Goal: Task Accomplishment & Management: Manage account settings

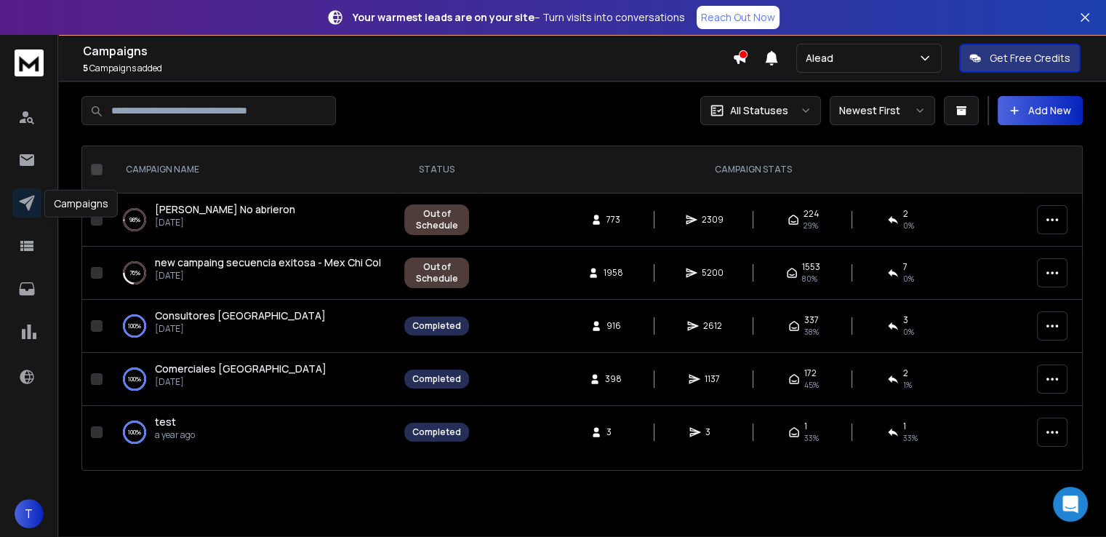
click at [1048, 281] on button "button" at bounding box center [1052, 272] width 31 height 29
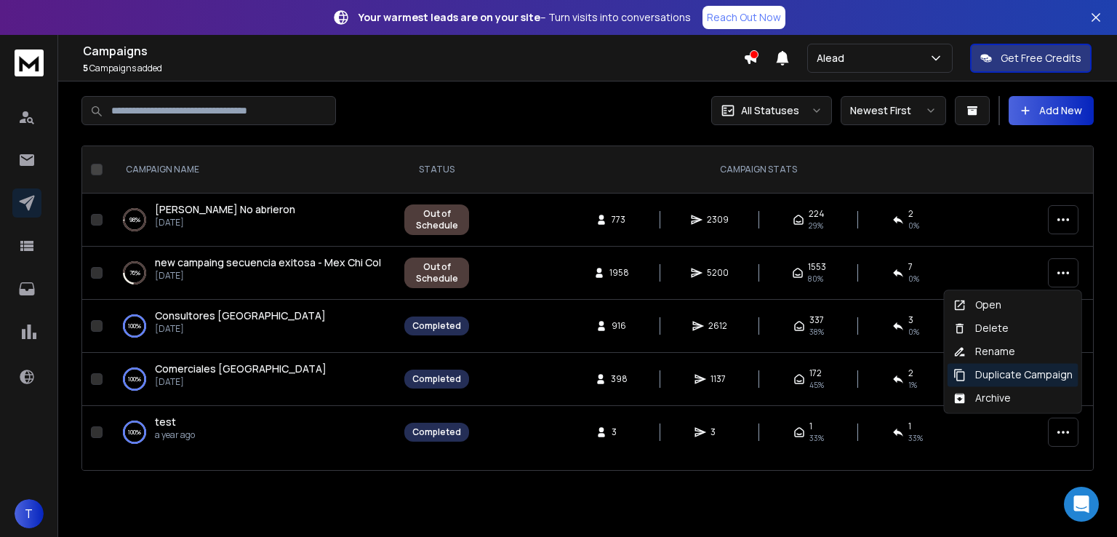
click at [983, 376] on div "Duplicate Campaign" at bounding box center [1012, 374] width 119 height 15
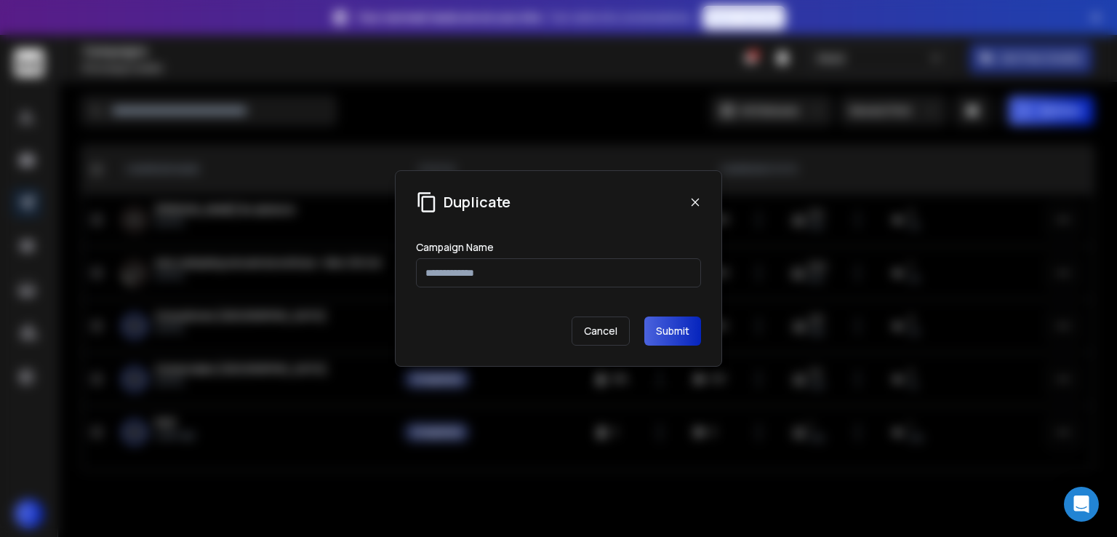
click at [541, 262] on input "text" at bounding box center [558, 272] width 285 height 29
type input "**********"
click at [667, 330] on button "Submit" at bounding box center [672, 330] width 57 height 29
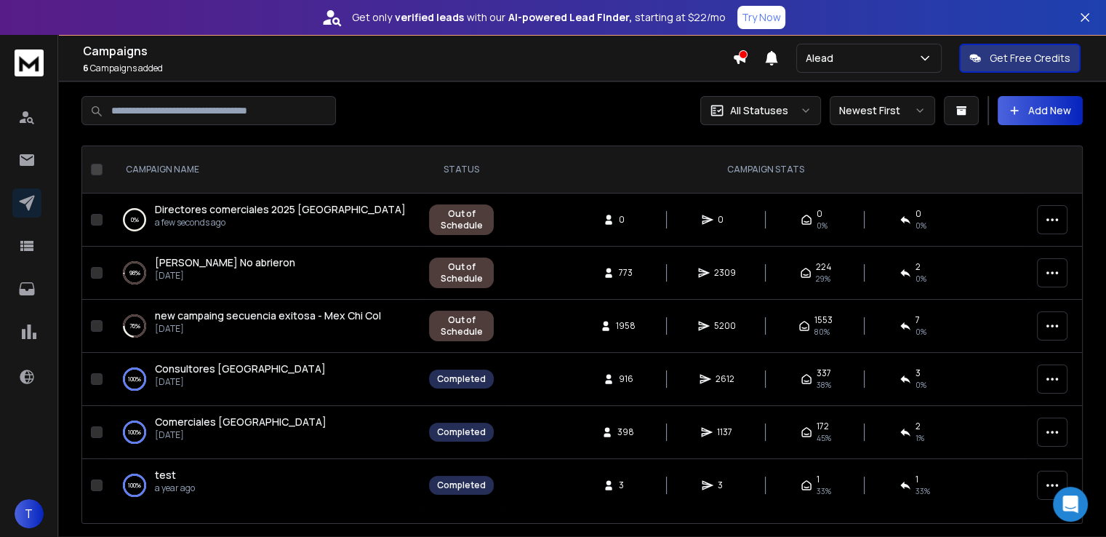
click at [270, 233] on div "Directores comerciales 2025 mexico a few seconds ago" at bounding box center [280, 219] width 251 height 35
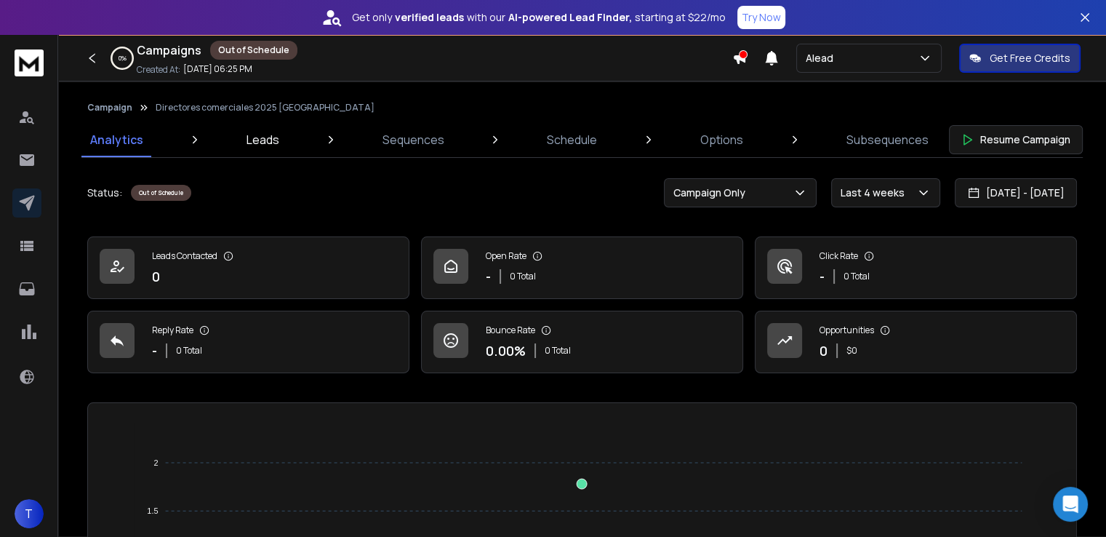
click at [250, 136] on p "Leads" at bounding box center [262, 139] width 33 height 17
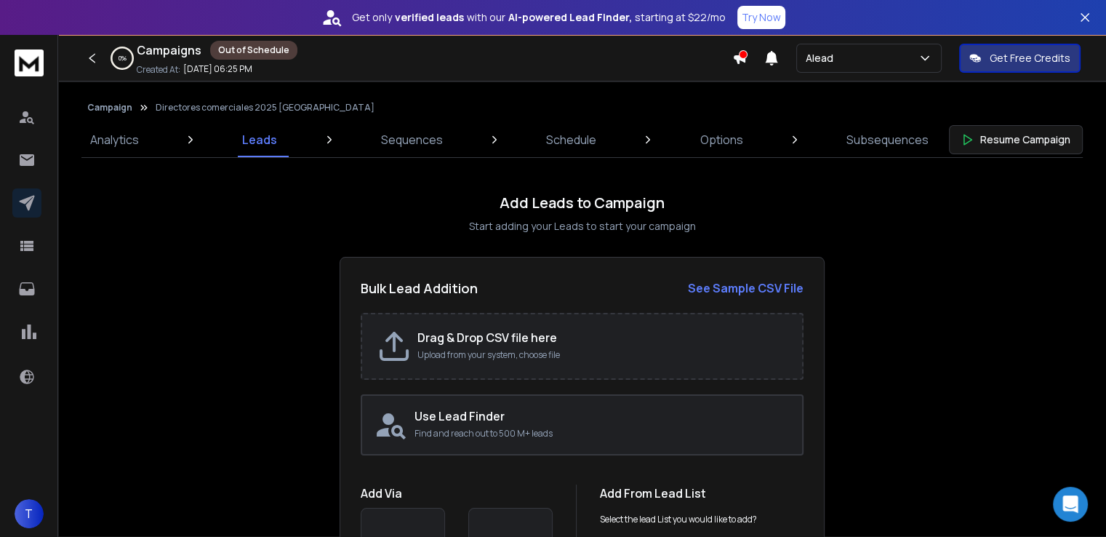
click at [492, 339] on h2 "Drag & Drop CSV file here" at bounding box center [602, 337] width 370 height 17
type input "**********"
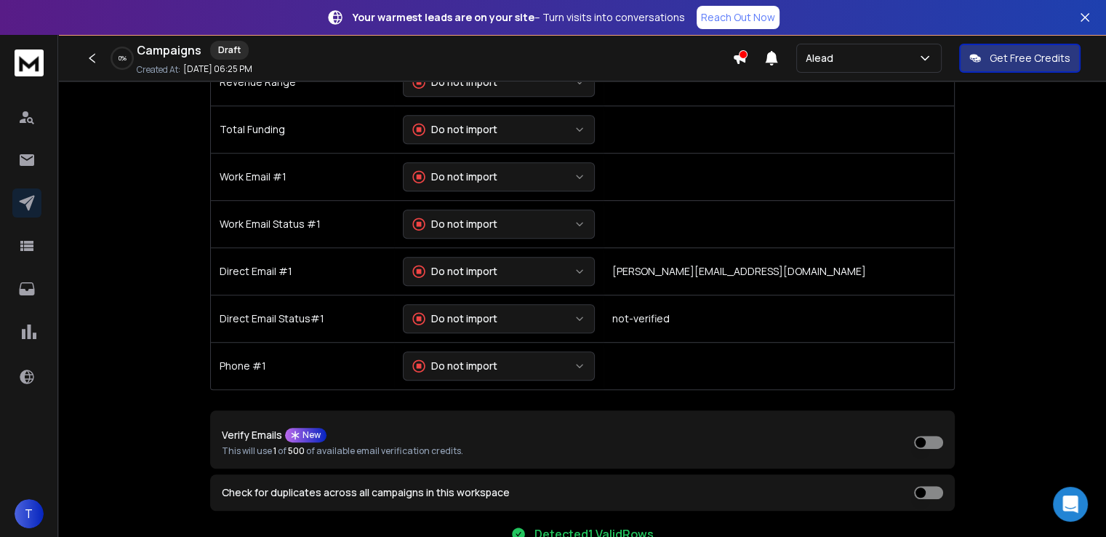
scroll to position [1019, 0]
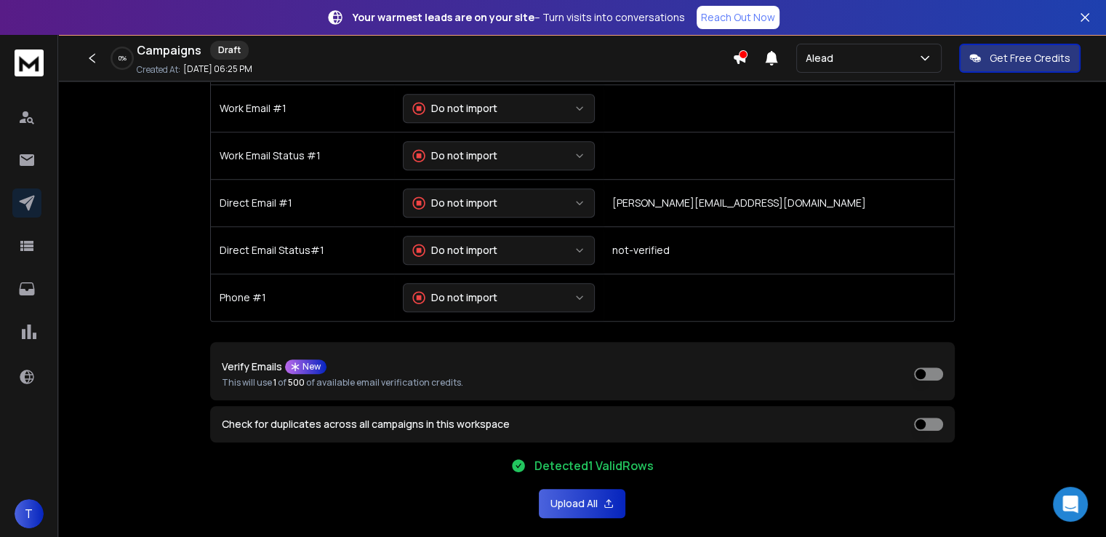
click at [565, 503] on button "Upload All" at bounding box center [582, 503] width 87 height 29
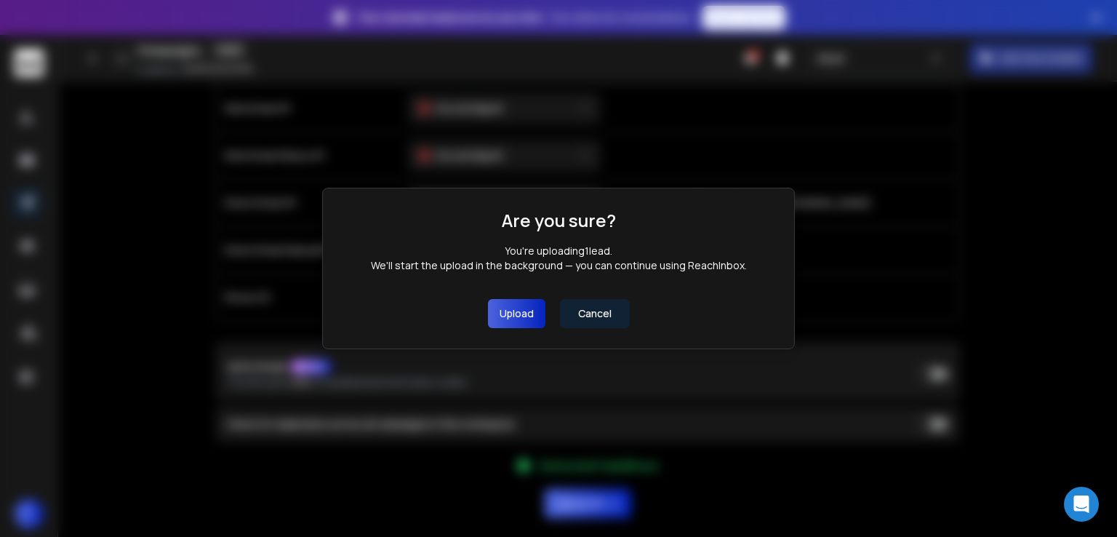
click at [514, 321] on button "Upload" at bounding box center [516, 313] width 57 height 29
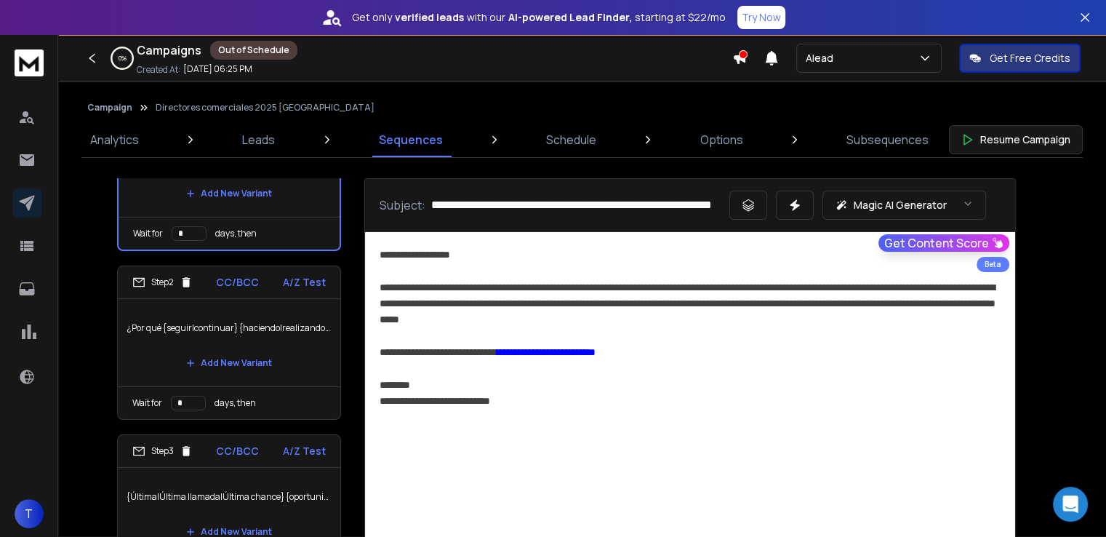
click at [285, 356] on div "Add New Variant" at bounding box center [229, 362] width 205 height 29
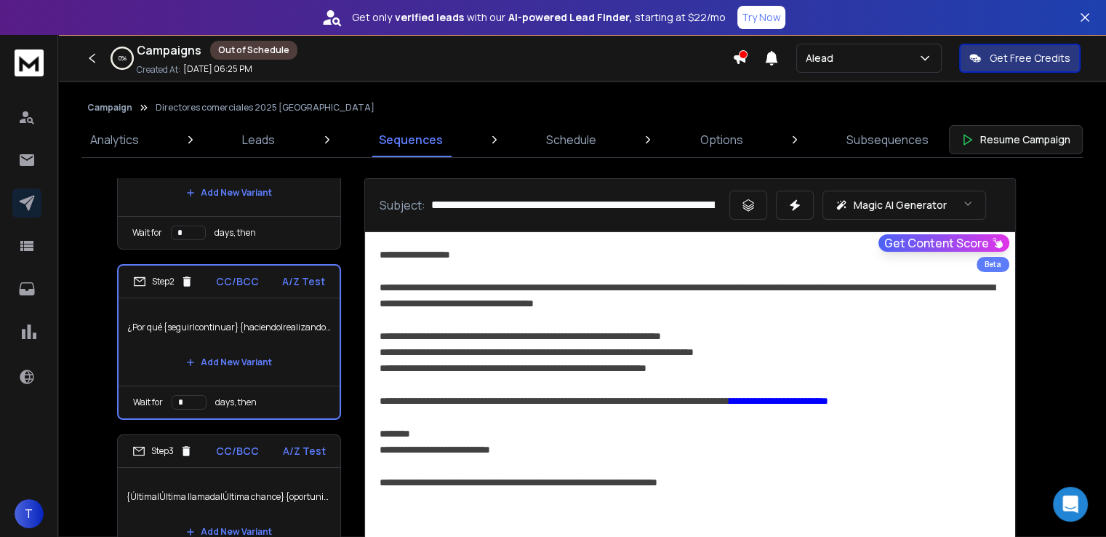
click at [291, 198] on div "Add New Variant" at bounding box center [229, 192] width 205 height 29
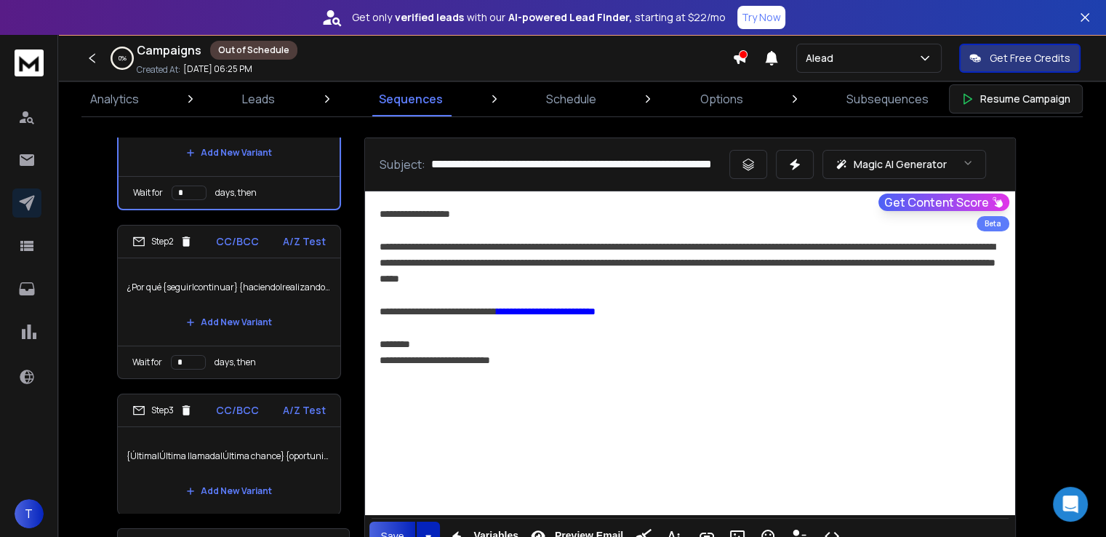
scroll to position [81, 0]
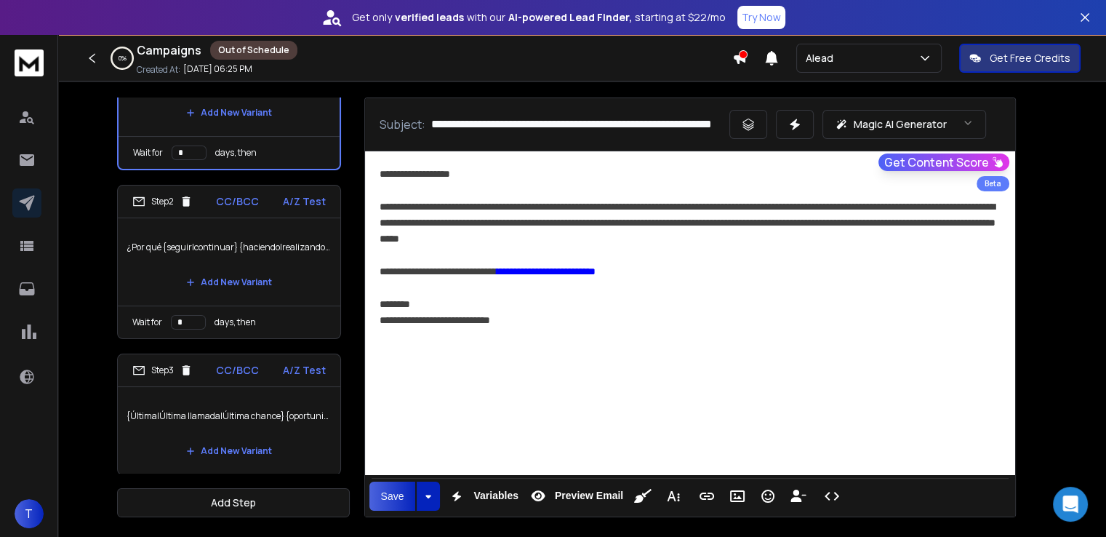
click at [272, 396] on p "{Última|Última llamada|Última chance} {oportunidad|posibilidad|chace} para {opt…" at bounding box center [229, 416] width 205 height 41
type input "**********"
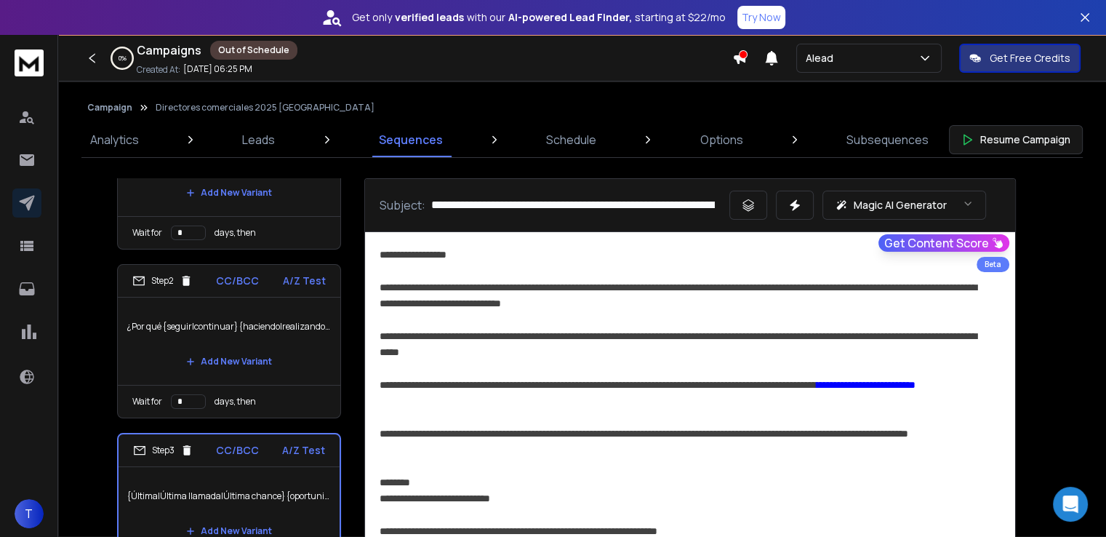
scroll to position [0, 0]
click at [1030, 140] on button "Resume Campaign" at bounding box center [1016, 139] width 134 height 29
click at [570, 143] on p "Schedule" at bounding box center [571, 139] width 50 height 17
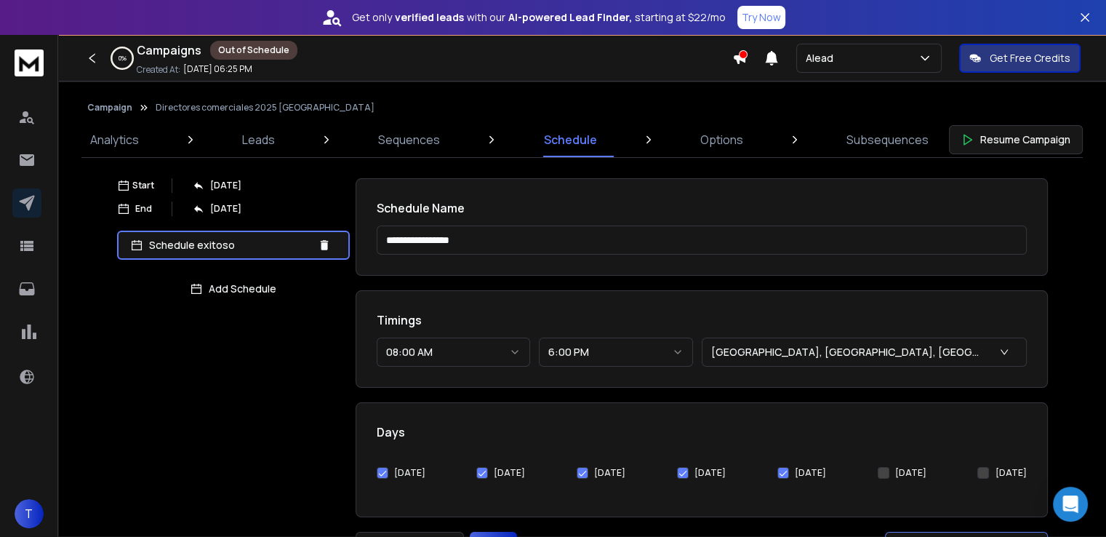
click at [484, 241] on input "**********" at bounding box center [702, 239] width 650 height 29
click at [218, 369] on div "**********" at bounding box center [582, 369] width 931 height 382
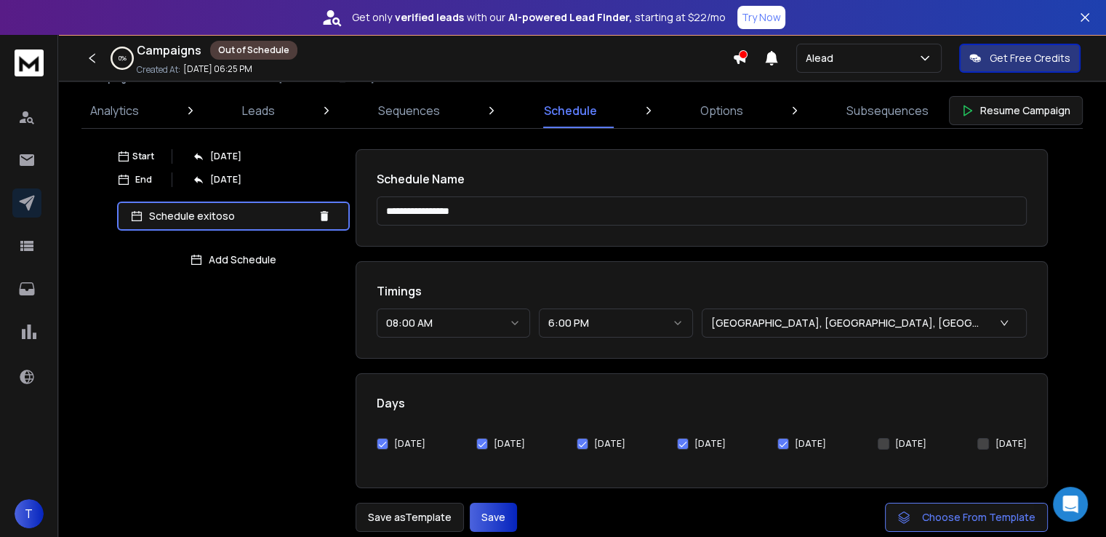
scroll to position [44, 0]
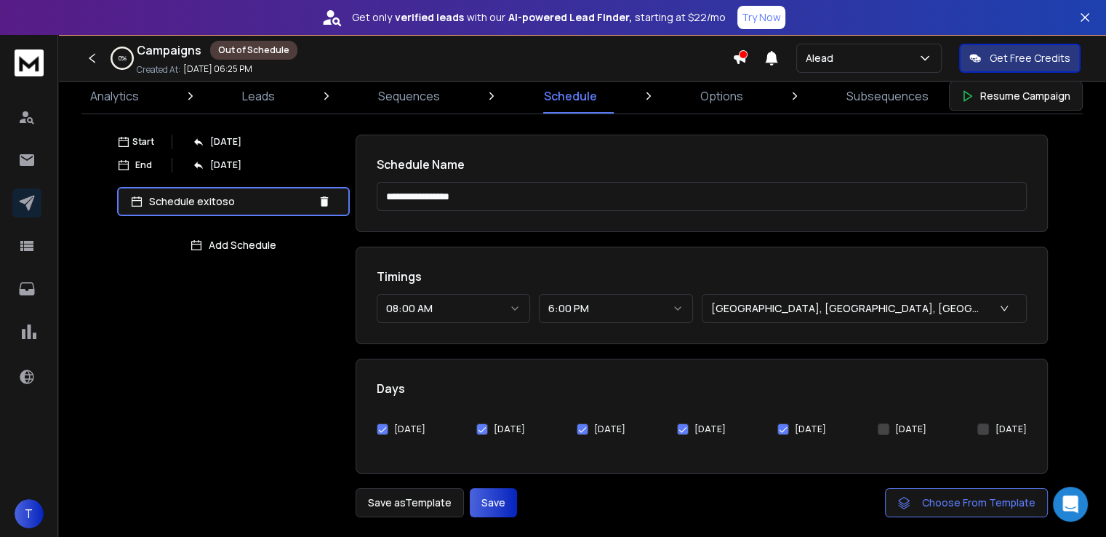
click at [881, 425] on button "Saturday" at bounding box center [884, 429] width 12 height 12
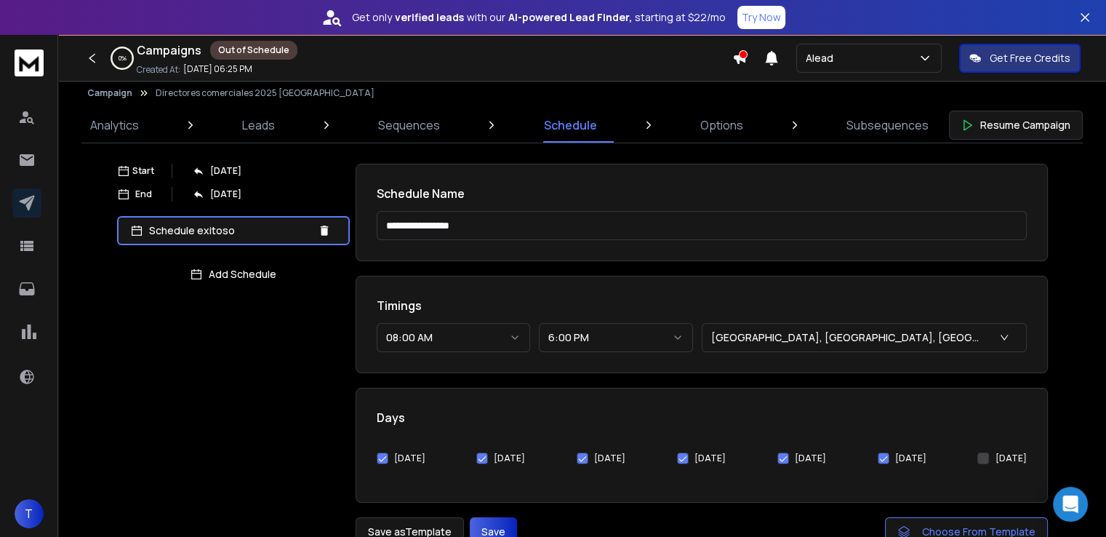
scroll to position [0, 0]
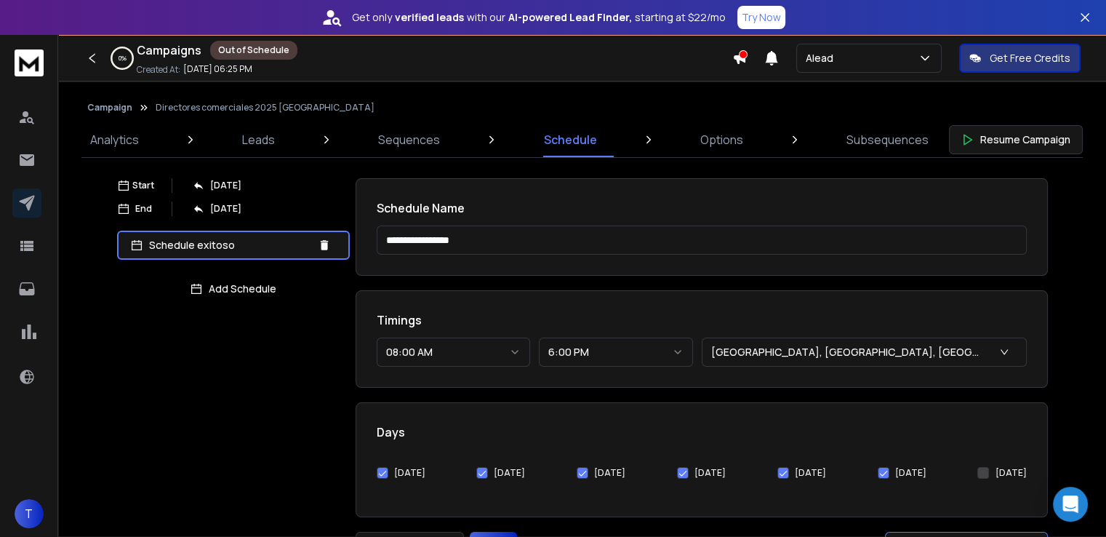
click at [241, 210] on p "Fri Aug 15 2025" at bounding box center [225, 209] width 31 height 12
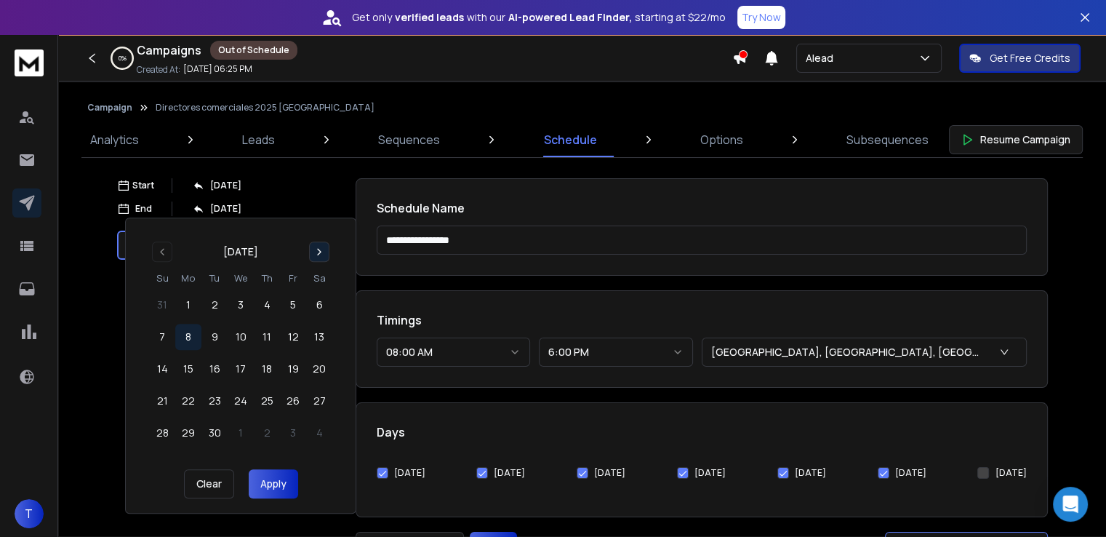
click at [323, 246] on icon "Go to next month" at bounding box center [319, 252] width 12 height 12
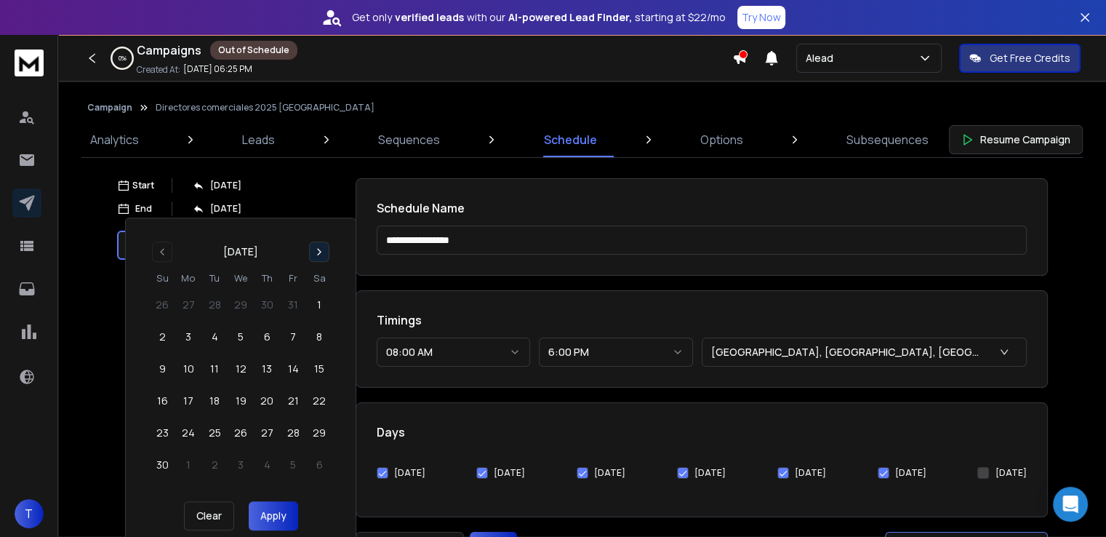
click at [323, 246] on icon "Go to next month" at bounding box center [319, 252] width 12 height 12
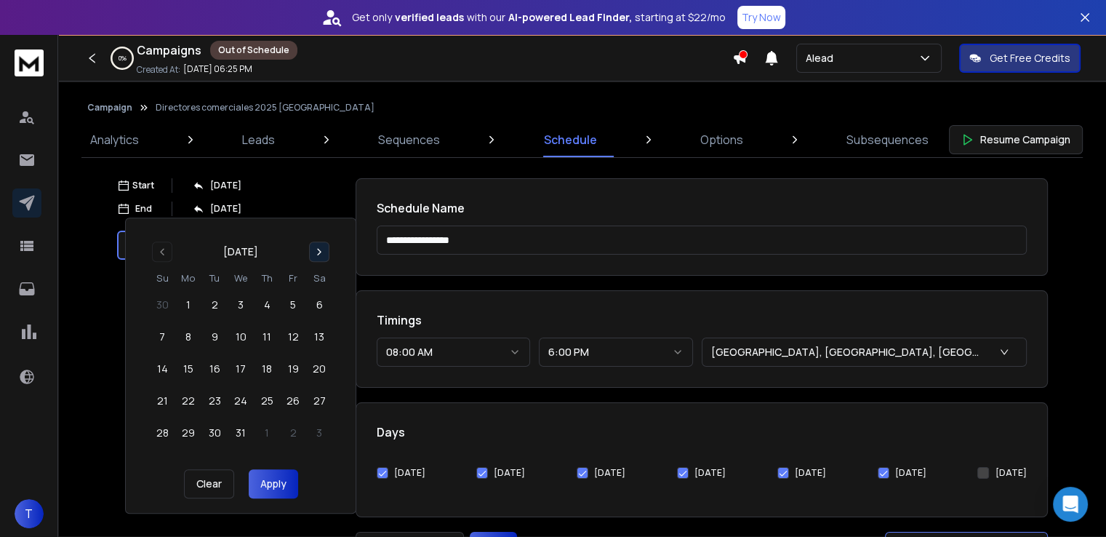
click at [323, 246] on icon "Go to next month" at bounding box center [319, 252] width 12 height 12
click at [269, 305] on button "1" at bounding box center [267, 305] width 26 height 26
click at [281, 493] on button "Apply" at bounding box center [273, 483] width 49 height 29
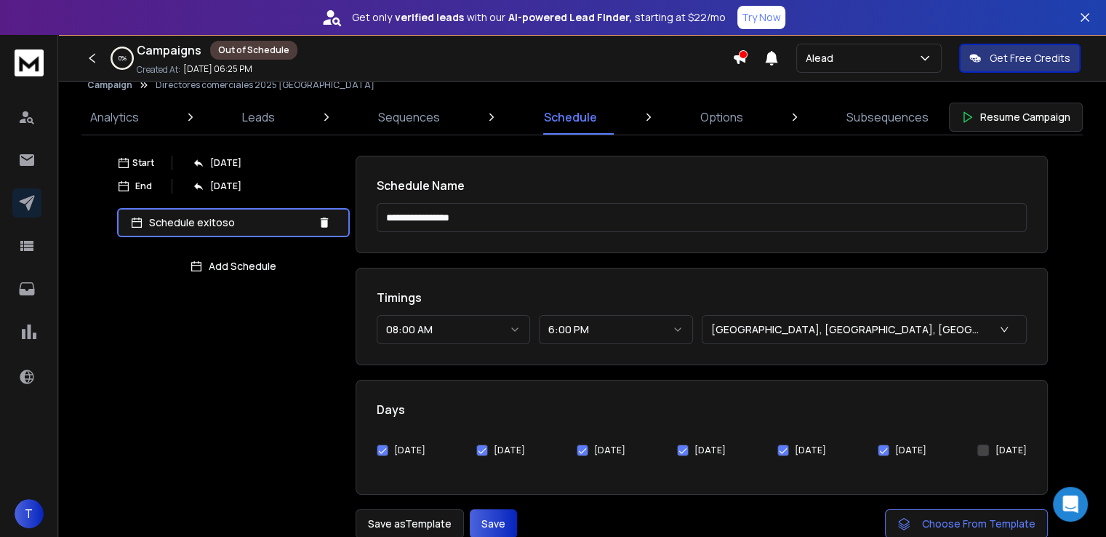
scroll to position [44, 0]
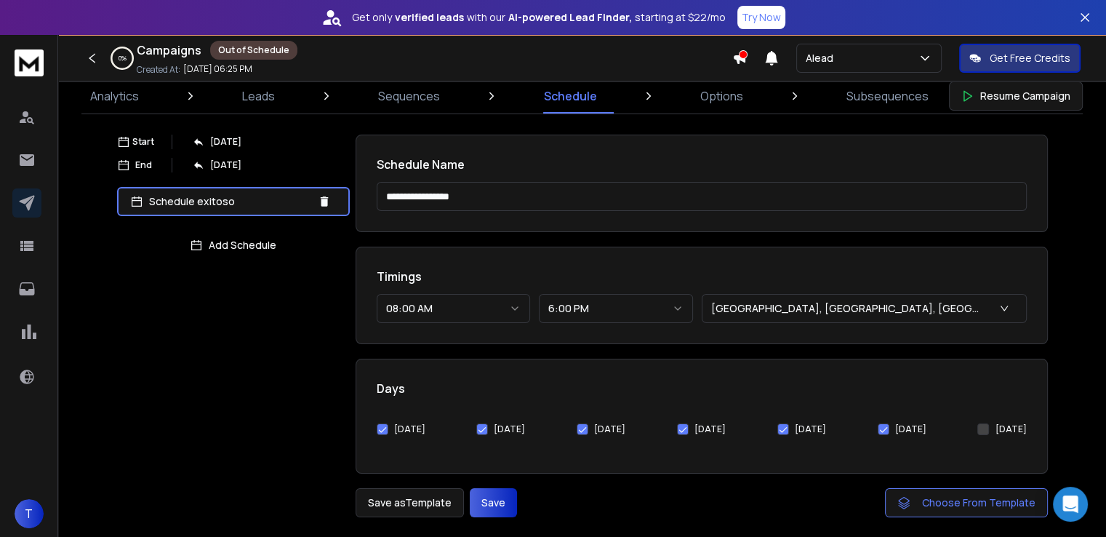
click at [505, 504] on button "Save" at bounding box center [493, 502] width 47 height 29
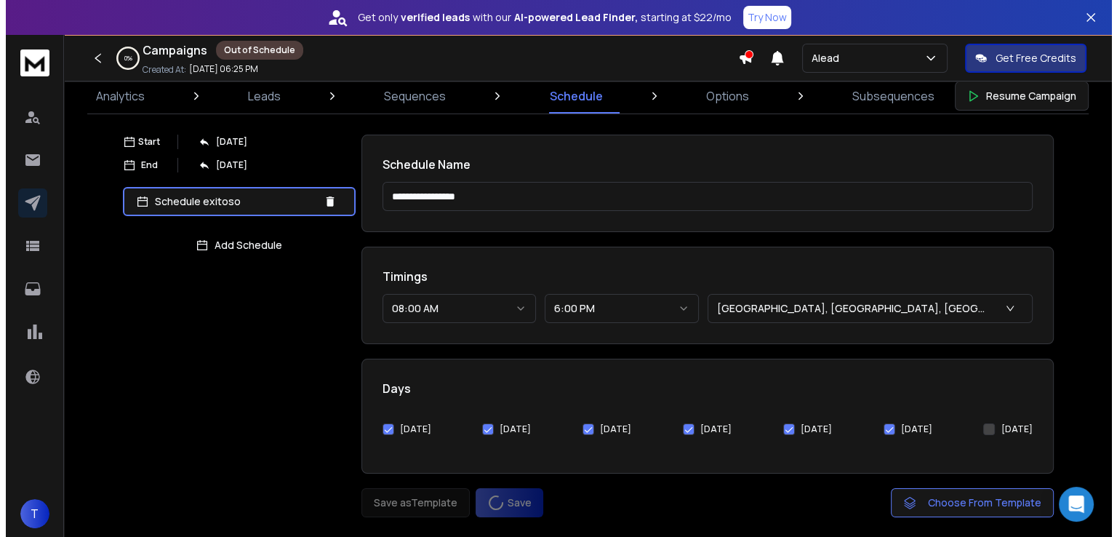
scroll to position [0, 0]
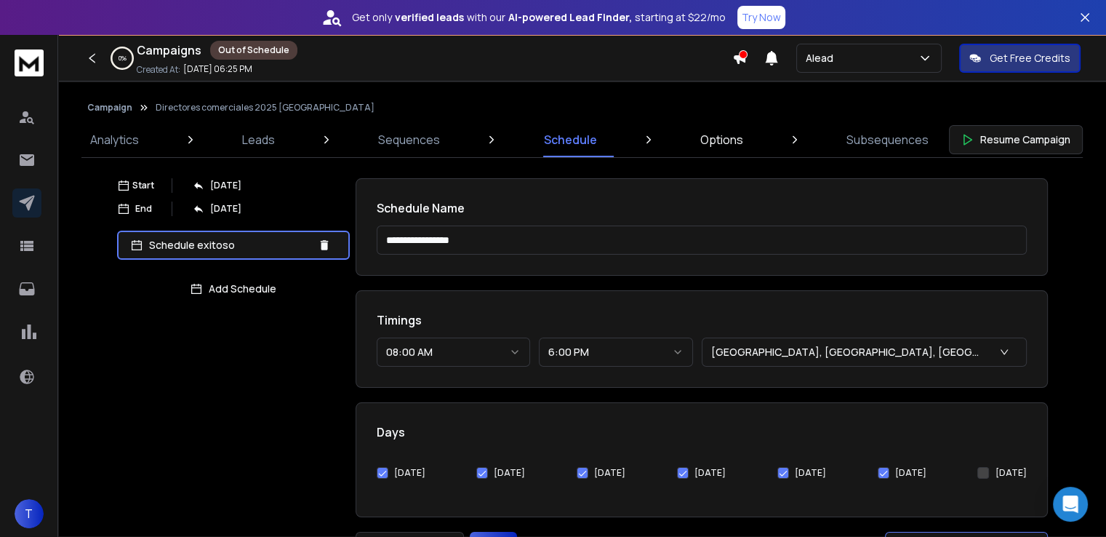
click at [712, 139] on p "Options" at bounding box center [721, 139] width 43 height 17
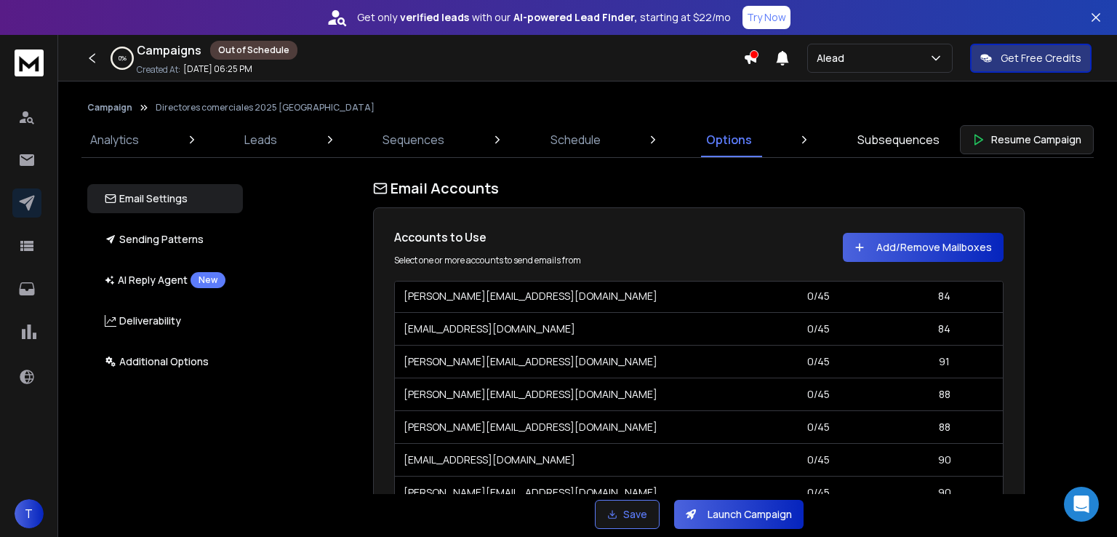
click at [905, 132] on p "Subsequences" at bounding box center [898, 139] width 82 height 17
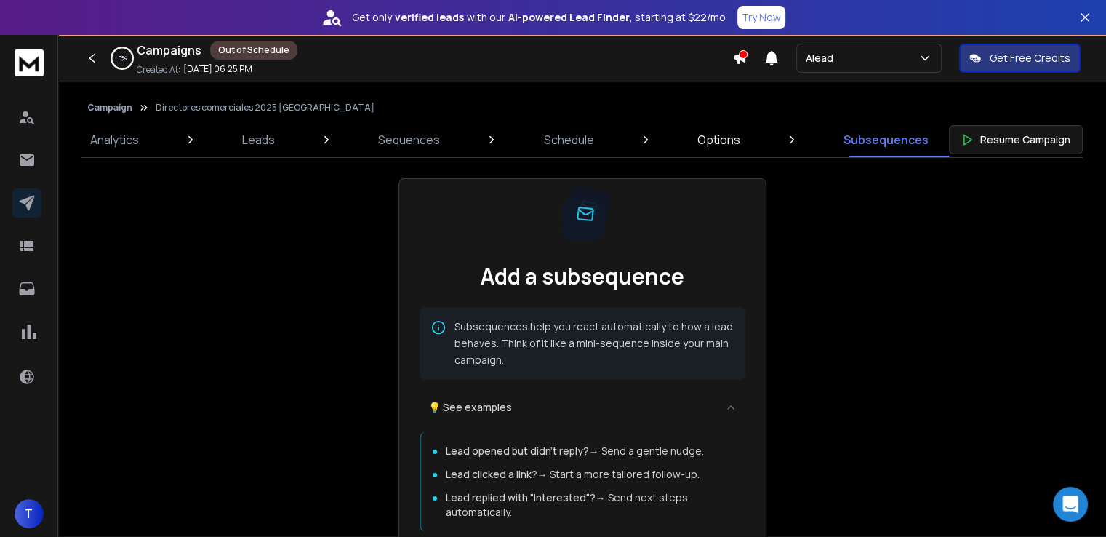
click at [736, 140] on p "Options" at bounding box center [718, 139] width 43 height 17
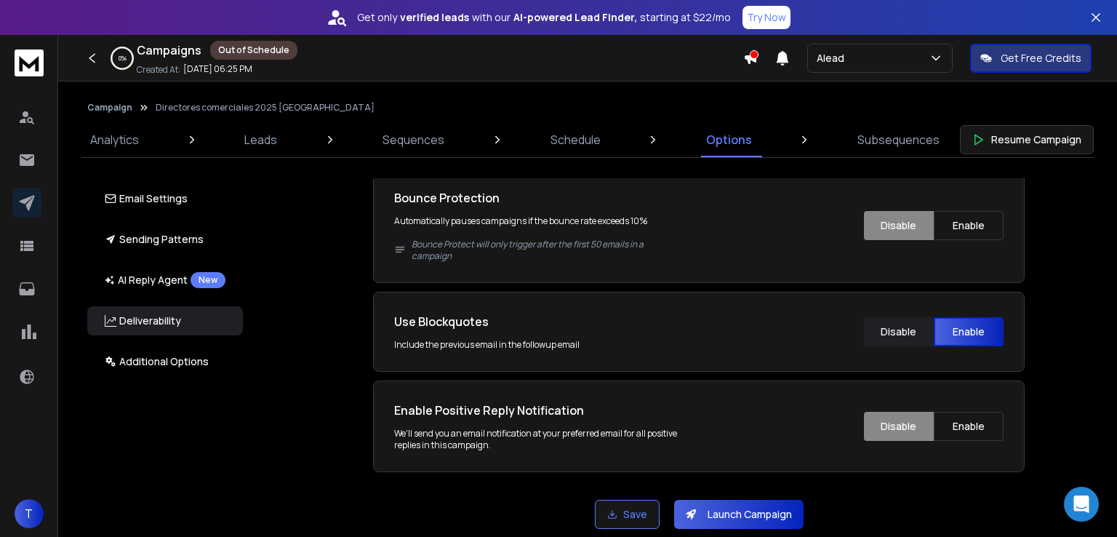
scroll to position [2337, 0]
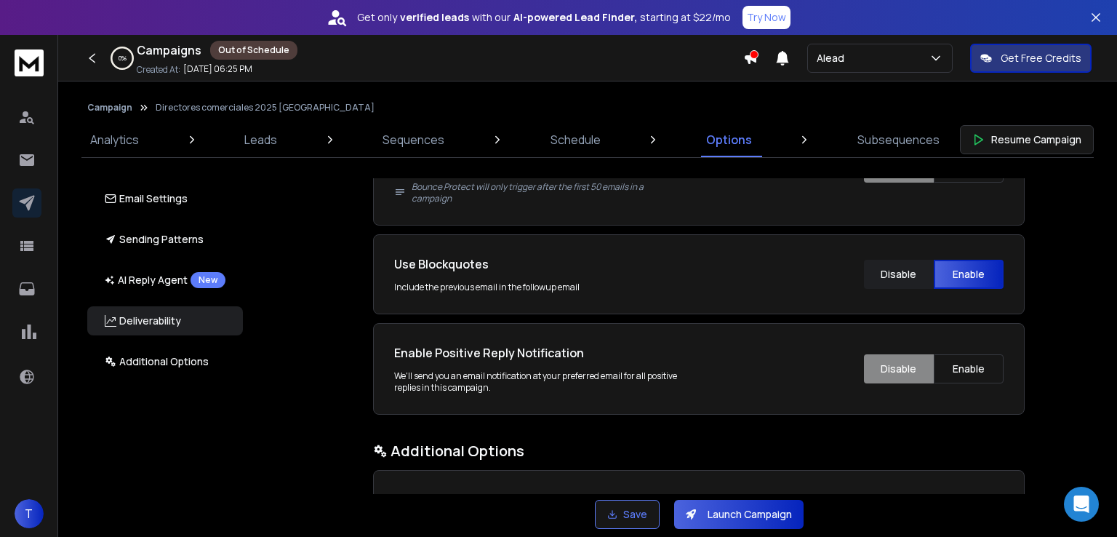
click at [753, 512] on button "Launch Campaign" at bounding box center [738, 514] width 129 height 29
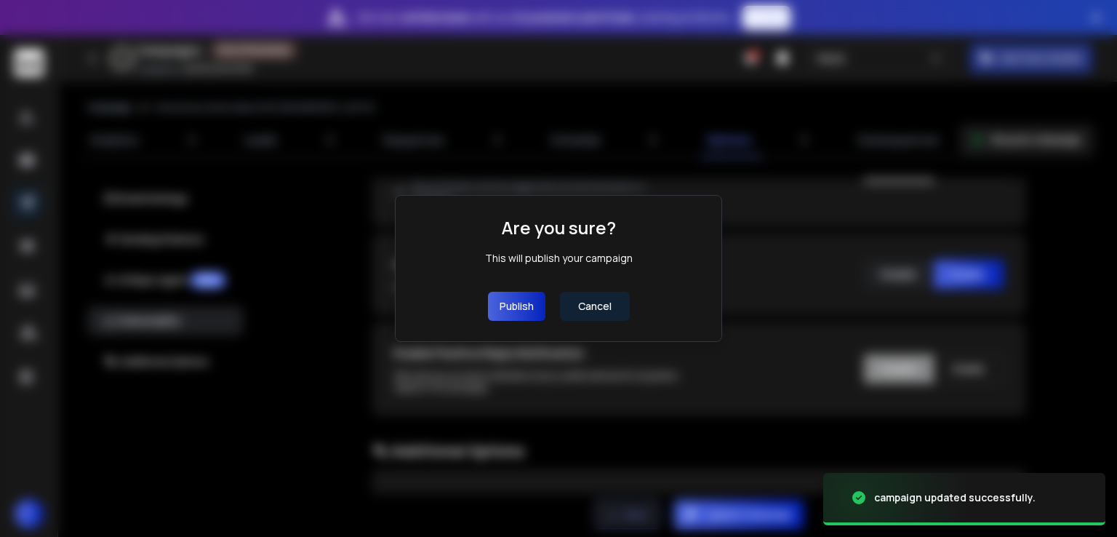
click at [513, 310] on button "Publish" at bounding box center [516, 306] width 57 height 29
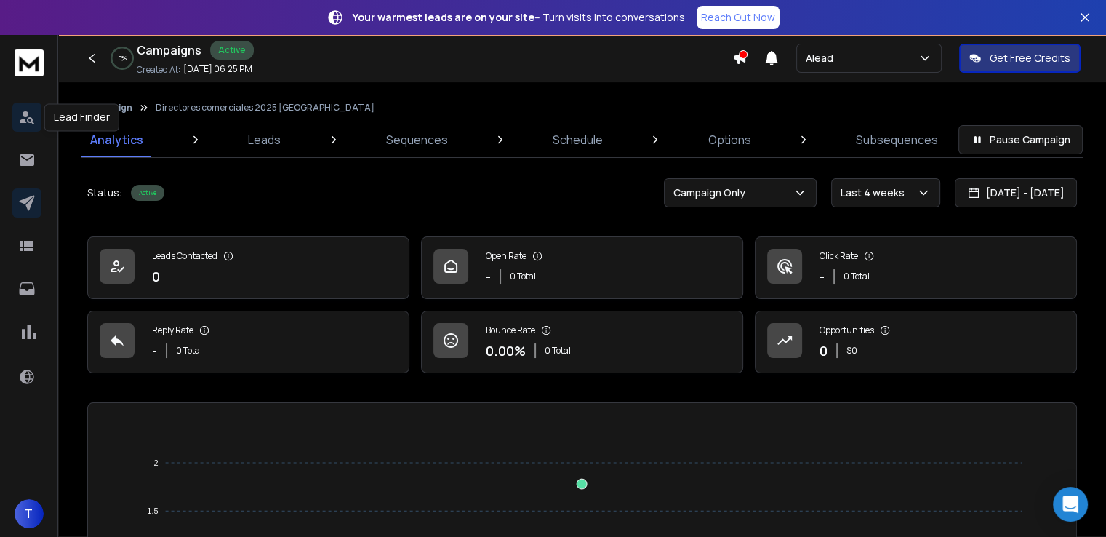
click at [28, 118] on icon at bounding box center [27, 120] width 15 height 7
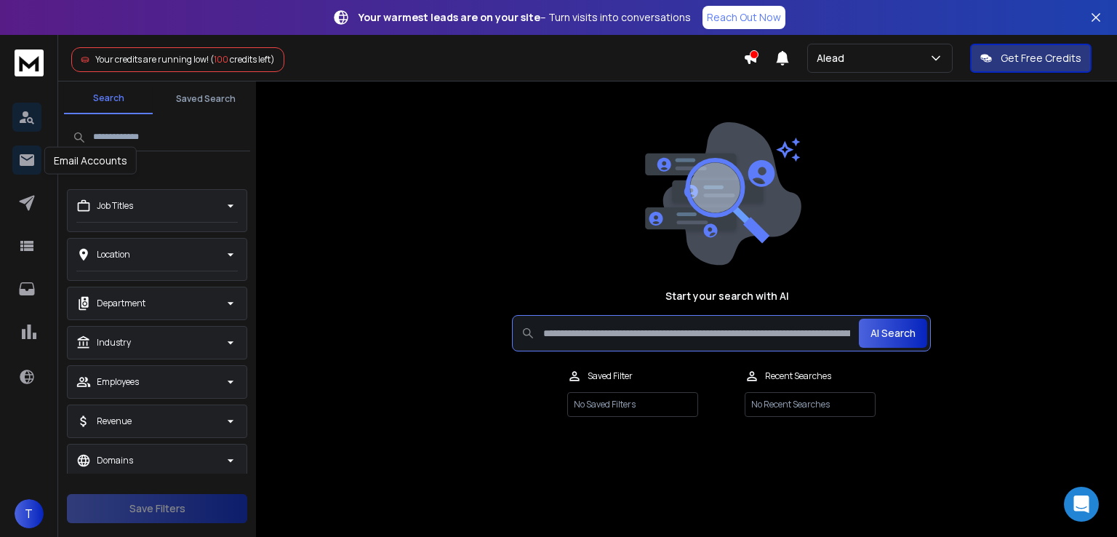
click at [20, 161] on icon at bounding box center [27, 160] width 15 height 12
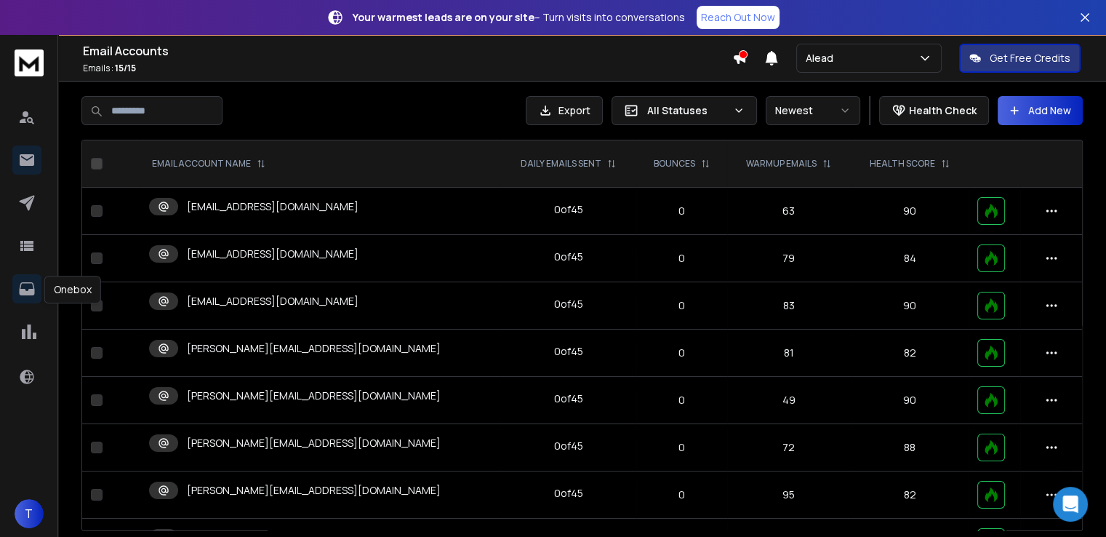
click at [26, 291] on icon at bounding box center [26, 288] width 17 height 17
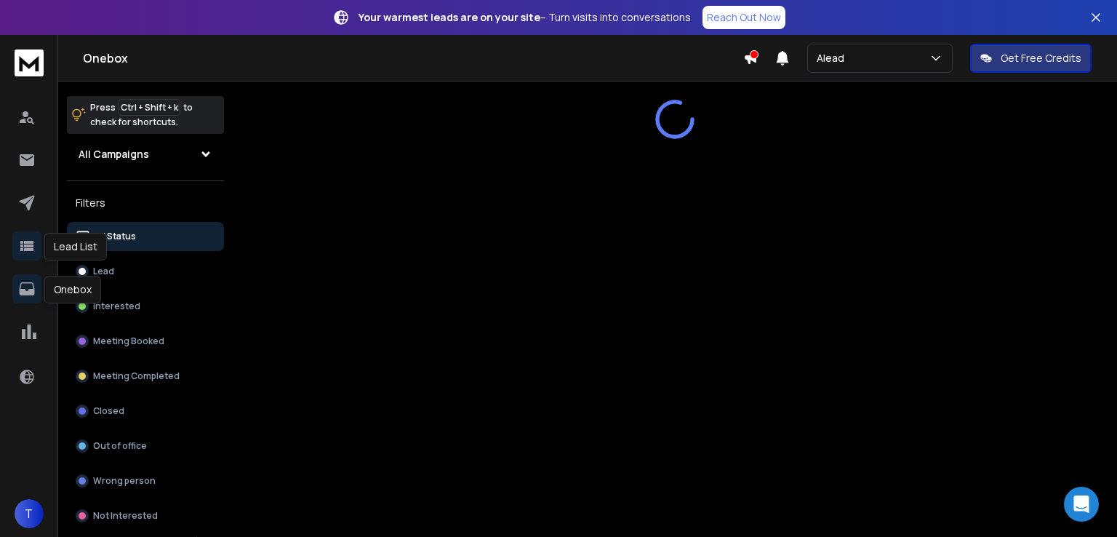
click at [27, 245] on icon at bounding box center [26, 246] width 13 height 10
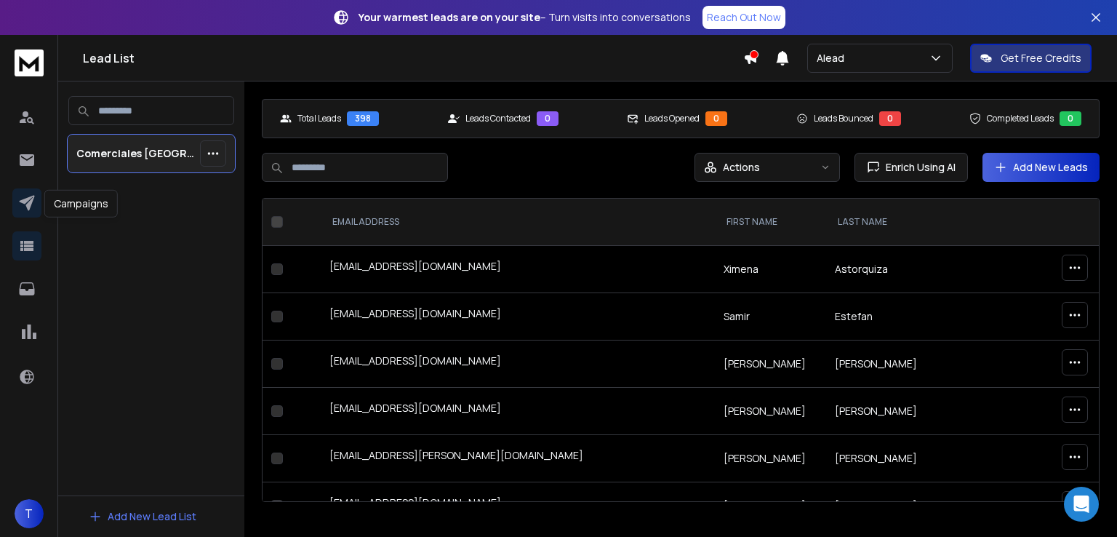
click at [23, 204] on icon at bounding box center [26, 202] width 17 height 17
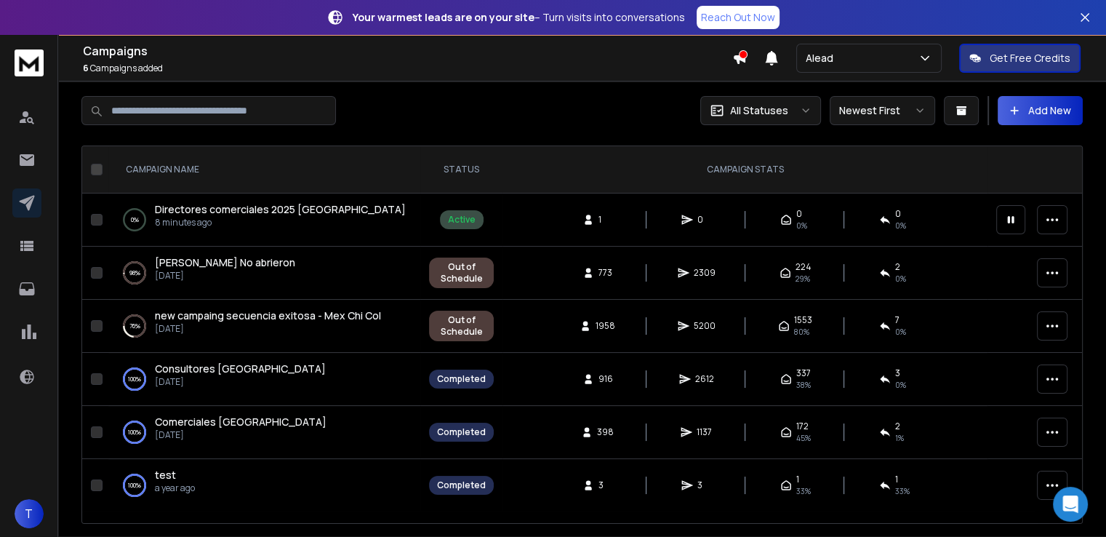
click at [526, 225] on div "1 0 0 0% 0 0%" at bounding box center [745, 219] width 468 height 23
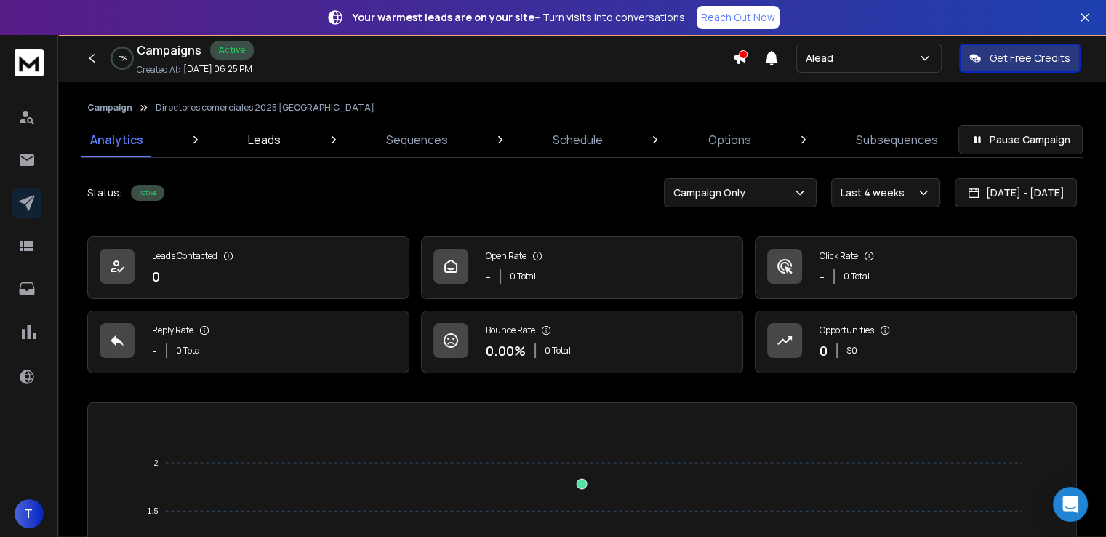
click at [265, 143] on p "Leads" at bounding box center [264, 139] width 33 height 17
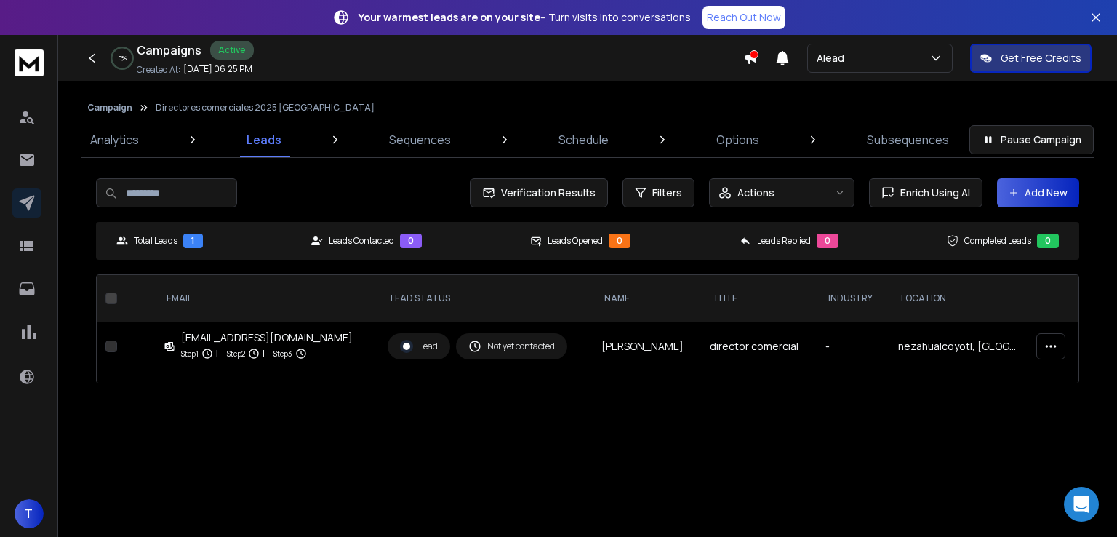
click at [1036, 188] on button "Add New" at bounding box center [1038, 192] width 82 height 29
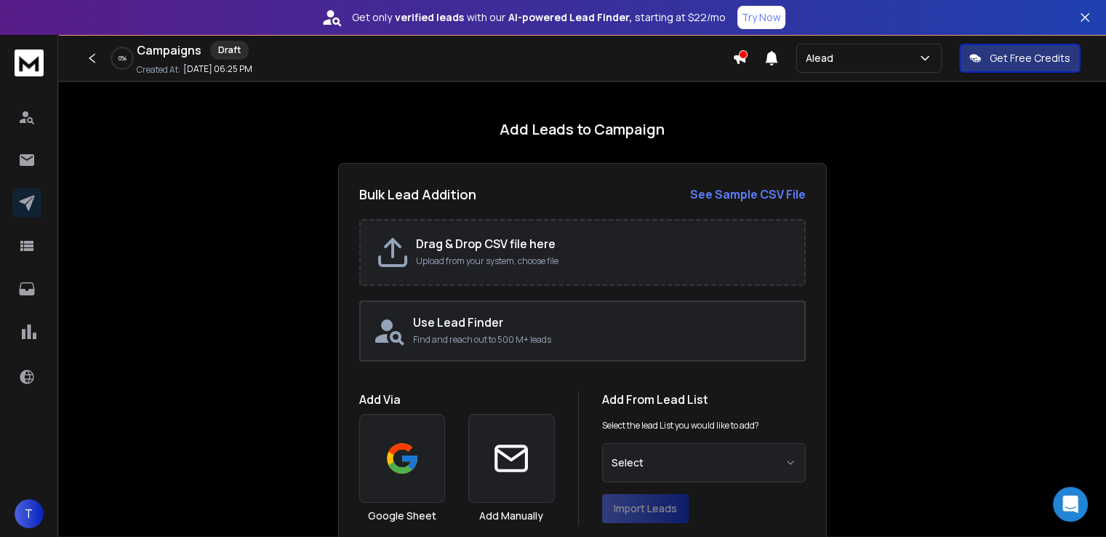
click at [537, 270] on div "Drag & Drop CSV file here Upload from your system, choose file" at bounding box center [582, 252] width 446 height 67
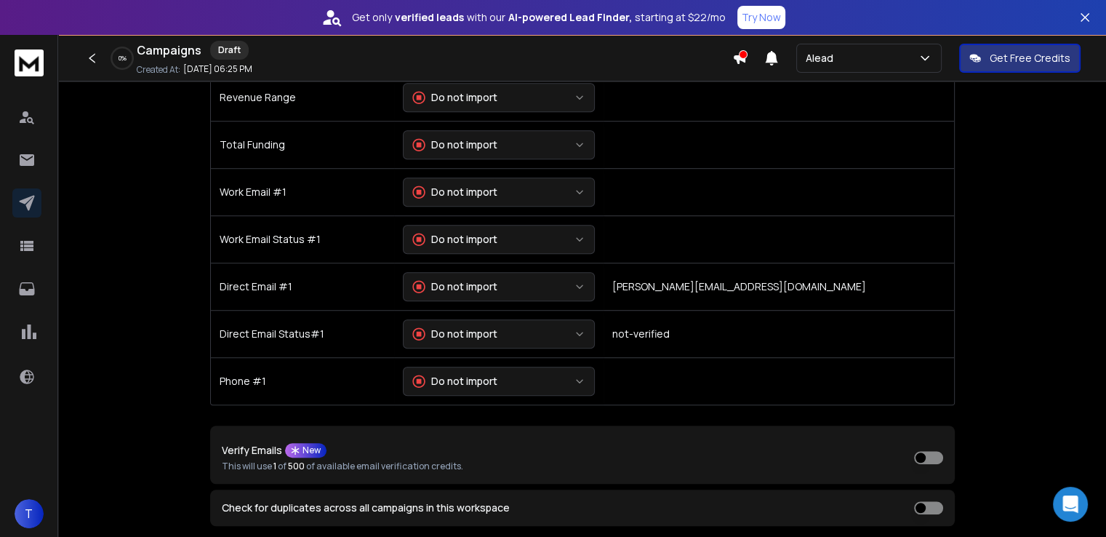
scroll to position [1019, 0]
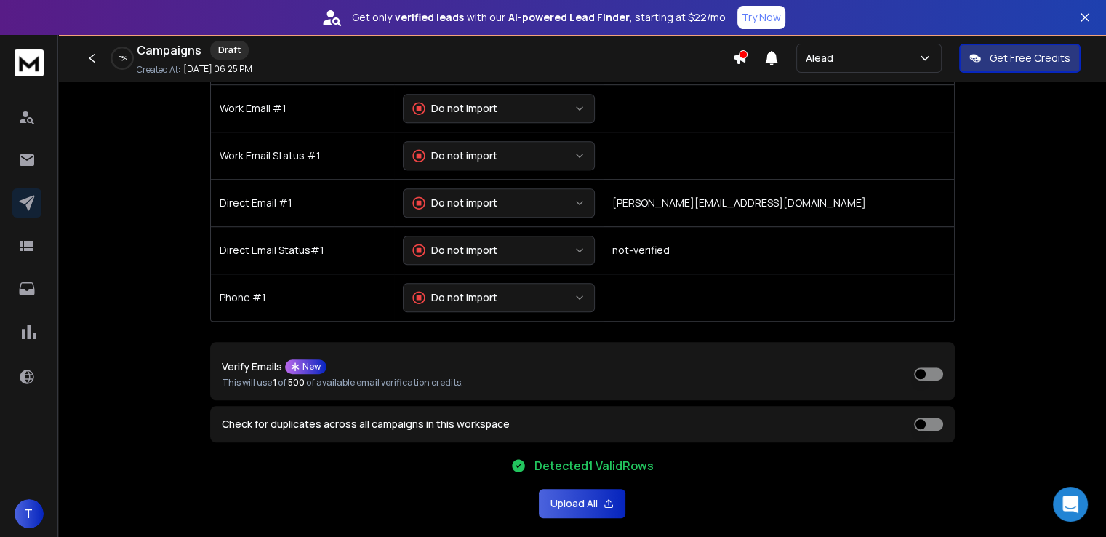
click at [585, 505] on button "Upload All" at bounding box center [582, 503] width 87 height 29
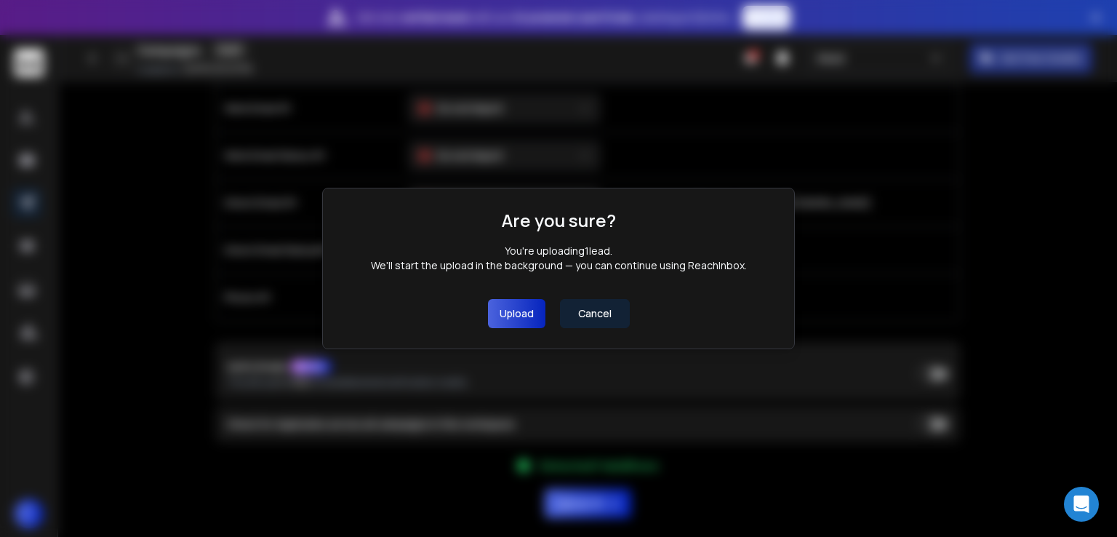
click at [601, 319] on button "Cancel" at bounding box center [595, 313] width 70 height 29
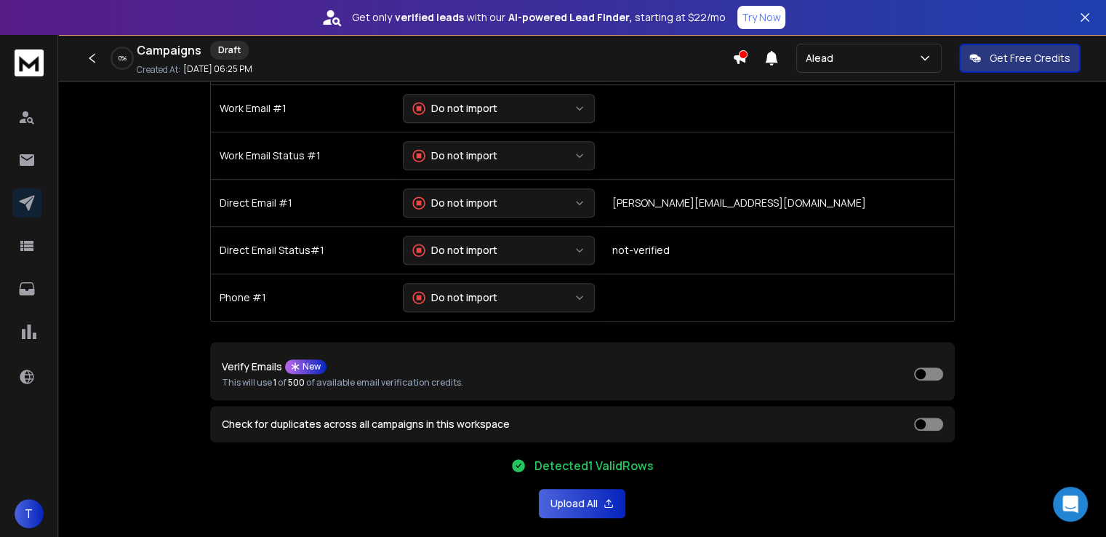
click at [923, 367] on button "Verify Emails New This will use 1 of 500 of available email verification credit…" at bounding box center [928, 373] width 29 height 13
click at [925, 372] on button "Verify Emails New This will use 1 of 500 of available email verification credit…" at bounding box center [928, 373] width 29 height 13
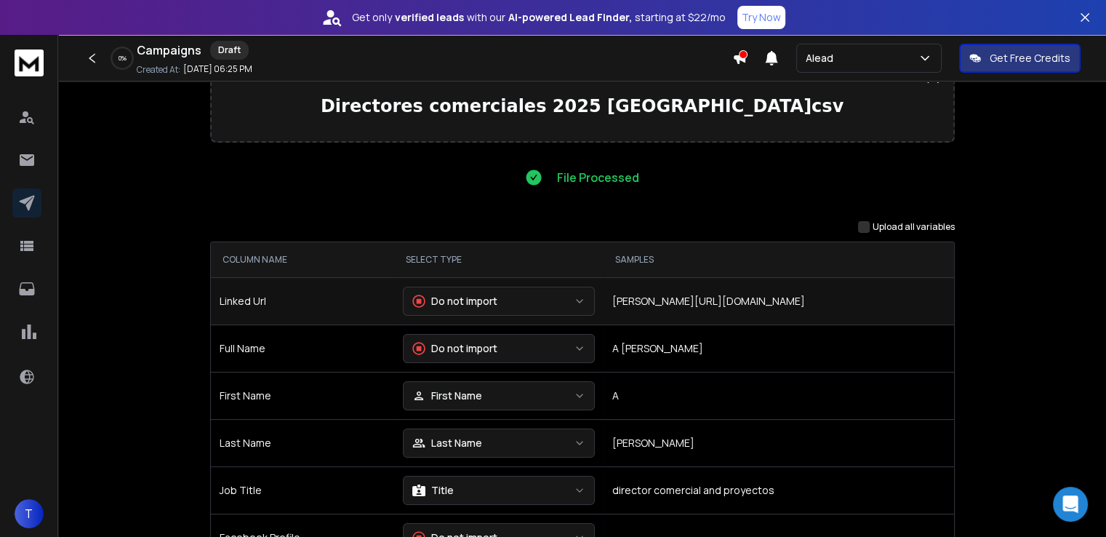
scroll to position [0, 0]
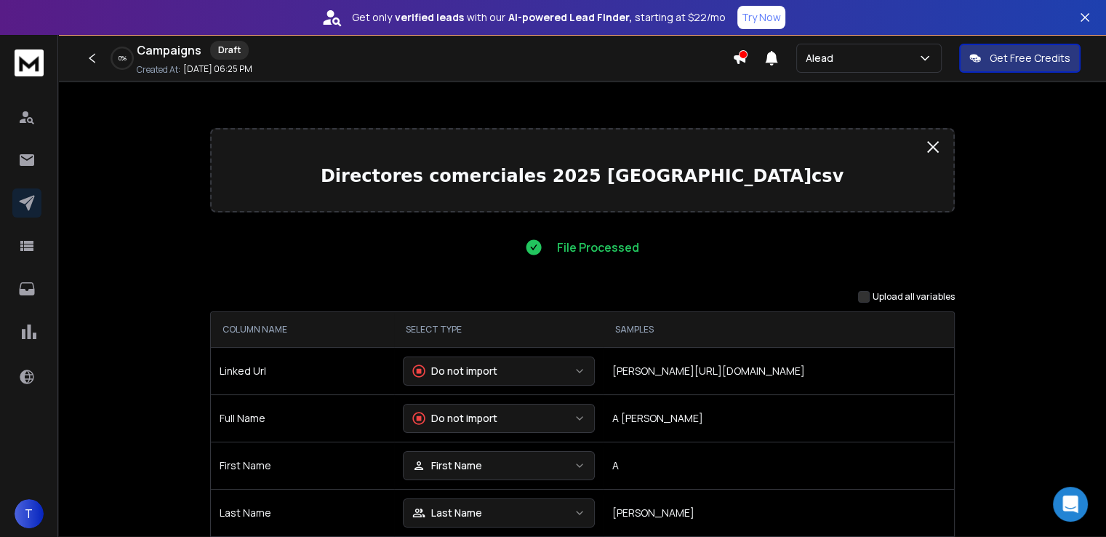
click at [865, 294] on button "Upload all variables" at bounding box center [864, 297] width 12 height 12
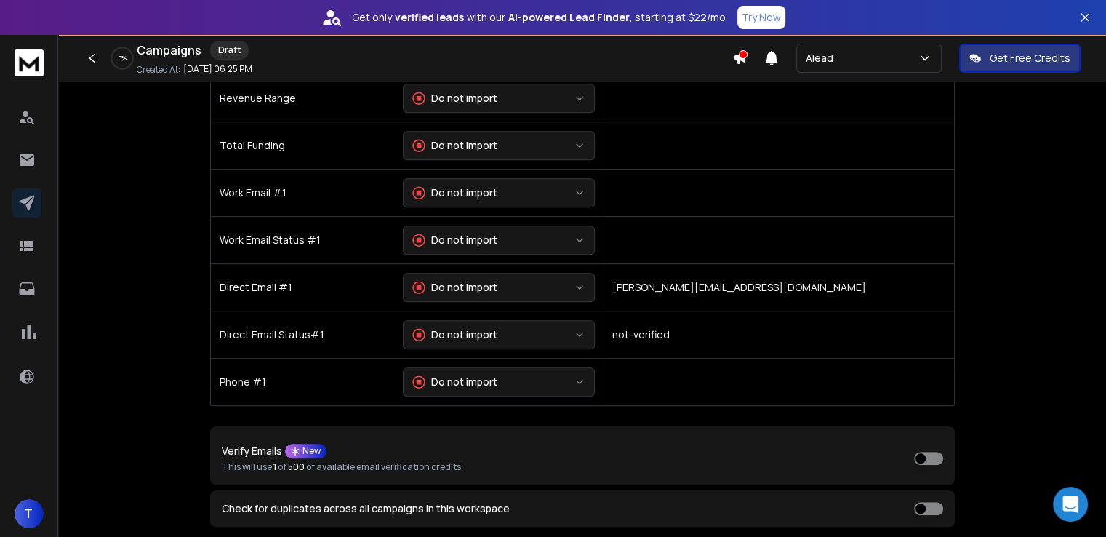
scroll to position [1019, 0]
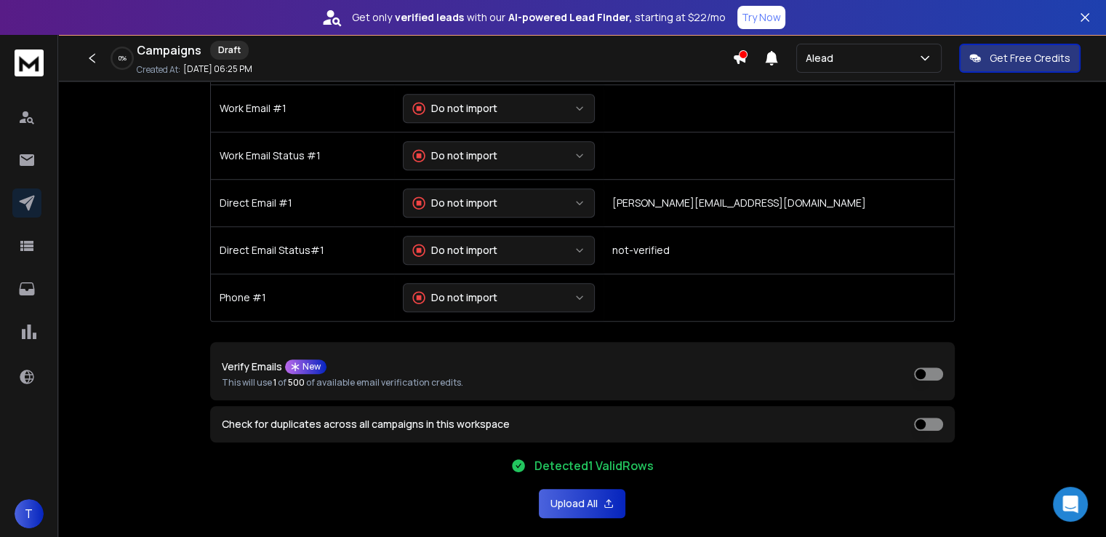
click at [926, 425] on button "Check for duplicates across all campaigns in this workspace" at bounding box center [928, 423] width 29 height 13
click at [929, 417] on button "Check for duplicates across all campaigns in this workspace" at bounding box center [928, 423] width 29 height 13
click at [598, 503] on button "Upload All" at bounding box center [582, 503] width 87 height 29
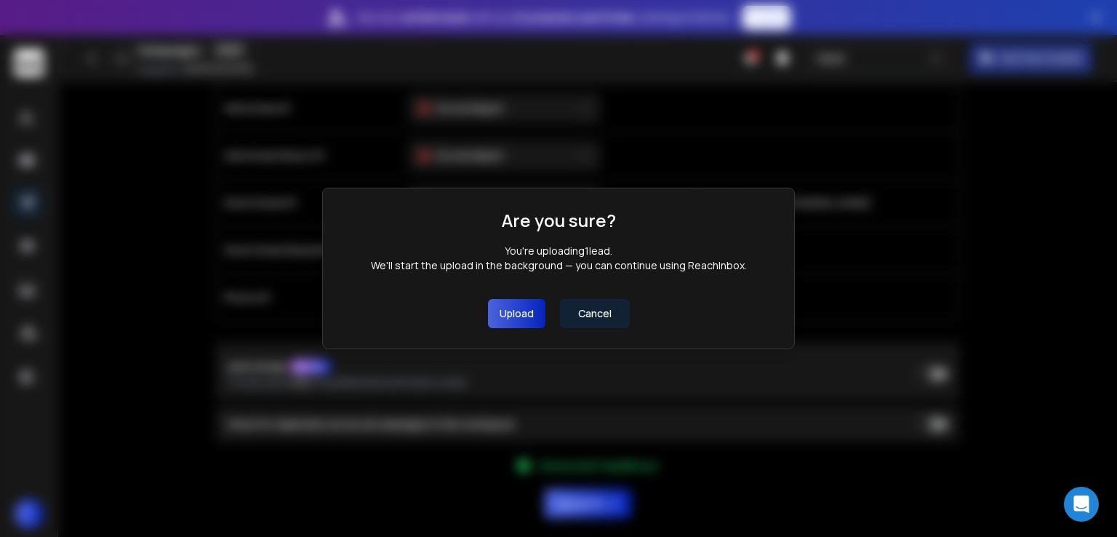
click at [516, 311] on button "Upload" at bounding box center [516, 313] width 57 height 29
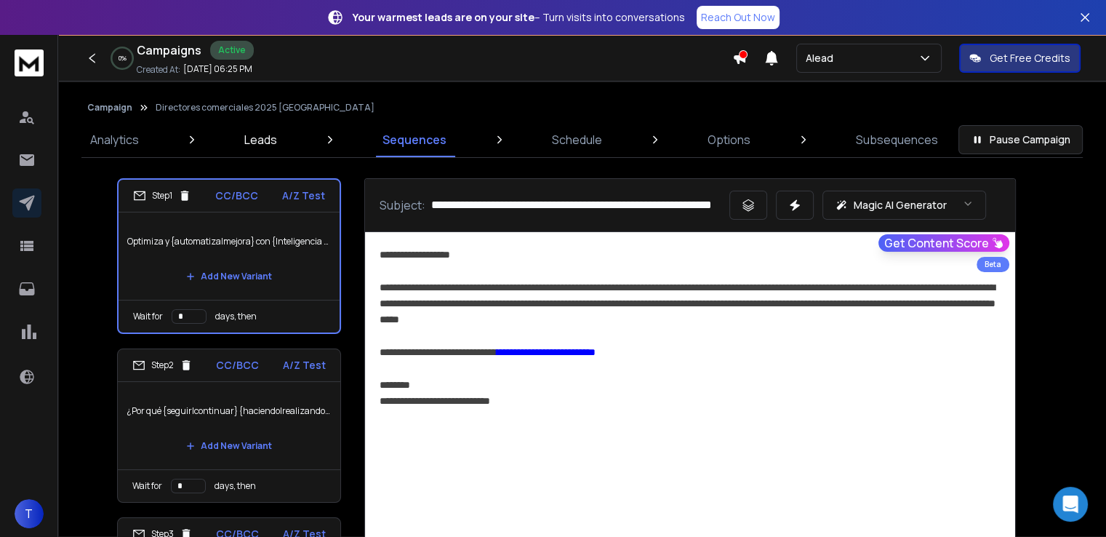
click at [270, 144] on p "Leads" at bounding box center [260, 139] width 33 height 17
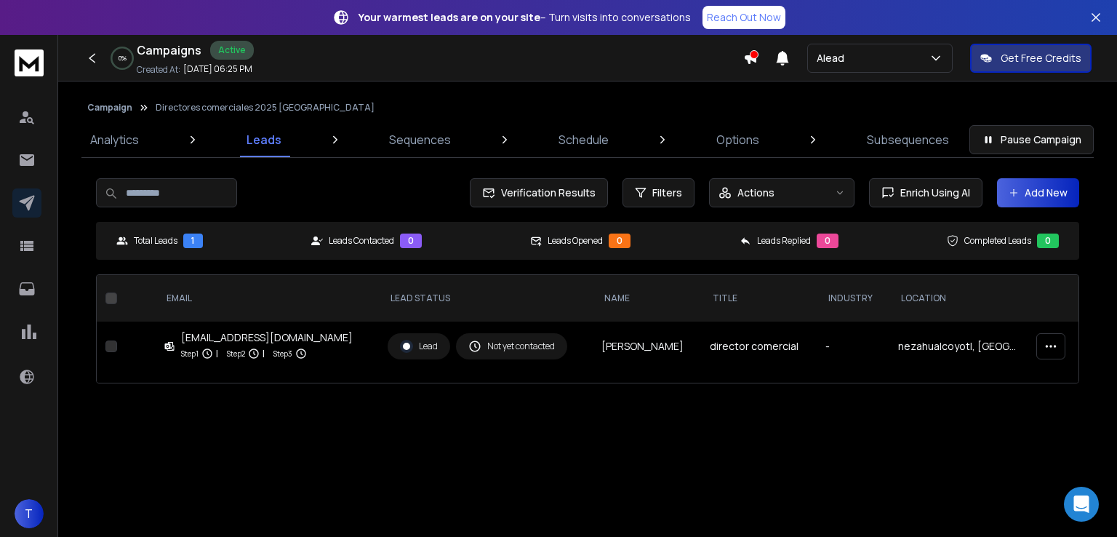
click at [190, 241] on div "1" at bounding box center [193, 240] width 20 height 15
click at [191, 239] on div "1" at bounding box center [193, 240] width 20 height 15
click at [1024, 192] on button "Add New" at bounding box center [1038, 192] width 82 height 29
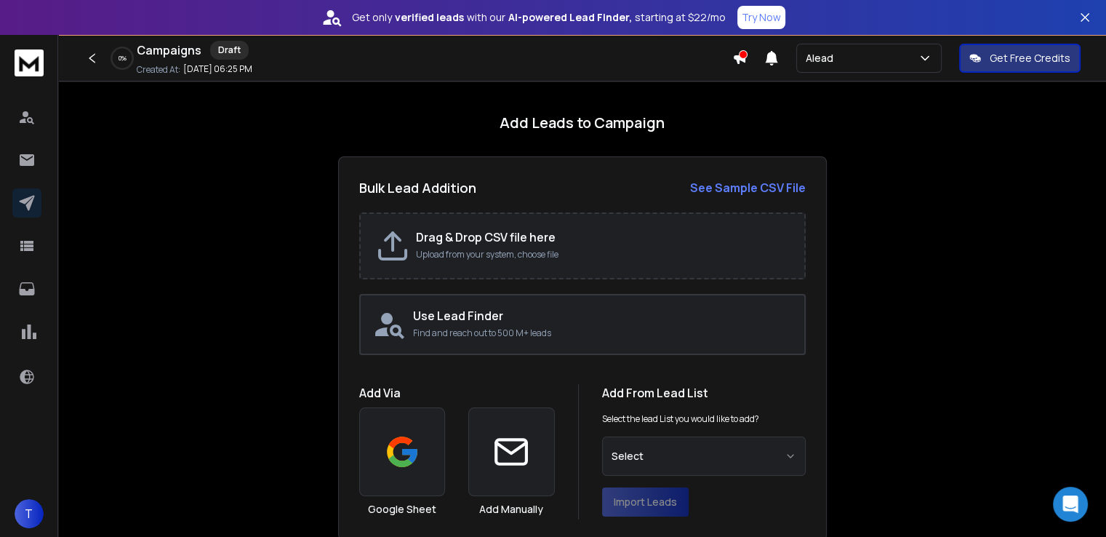
scroll to position [9, 0]
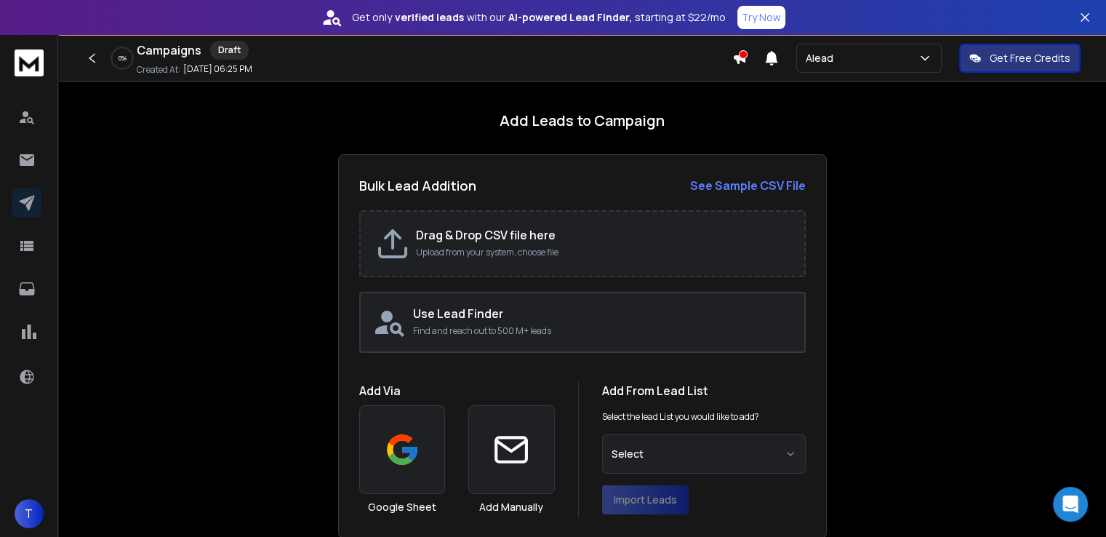
click at [564, 250] on p "Upload from your system, choose file" at bounding box center [603, 252] width 374 height 12
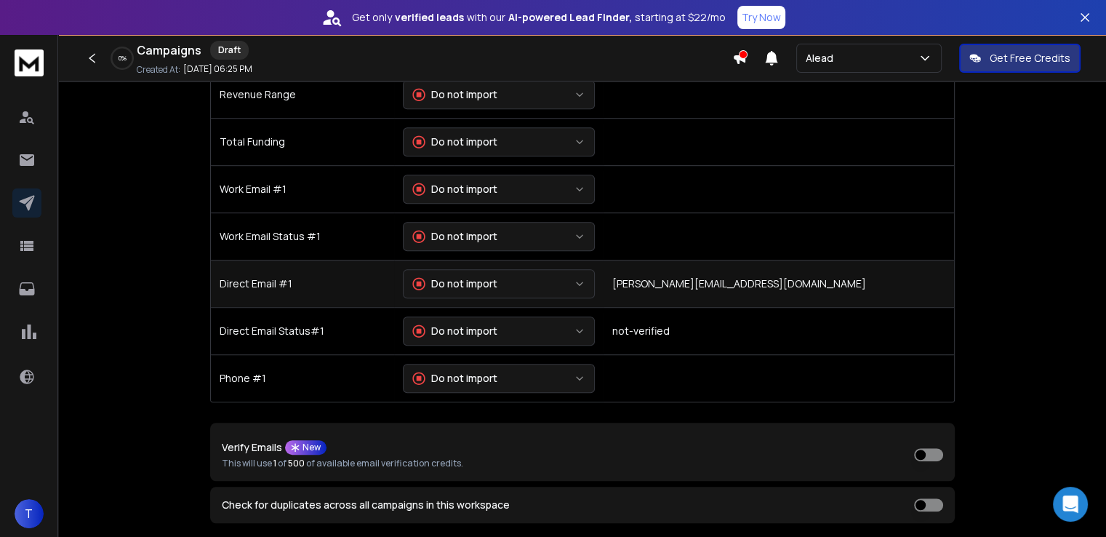
scroll to position [1019, 0]
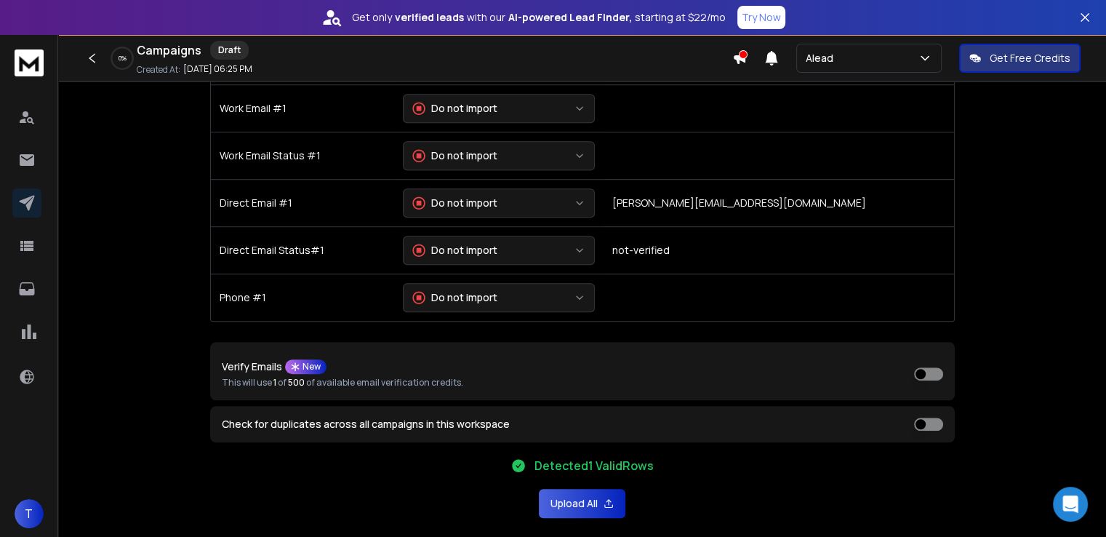
click at [932, 420] on button "Check for duplicates across all campaigns in this workspace" at bounding box center [928, 423] width 29 height 13
click at [590, 497] on button "Upload All" at bounding box center [582, 503] width 87 height 29
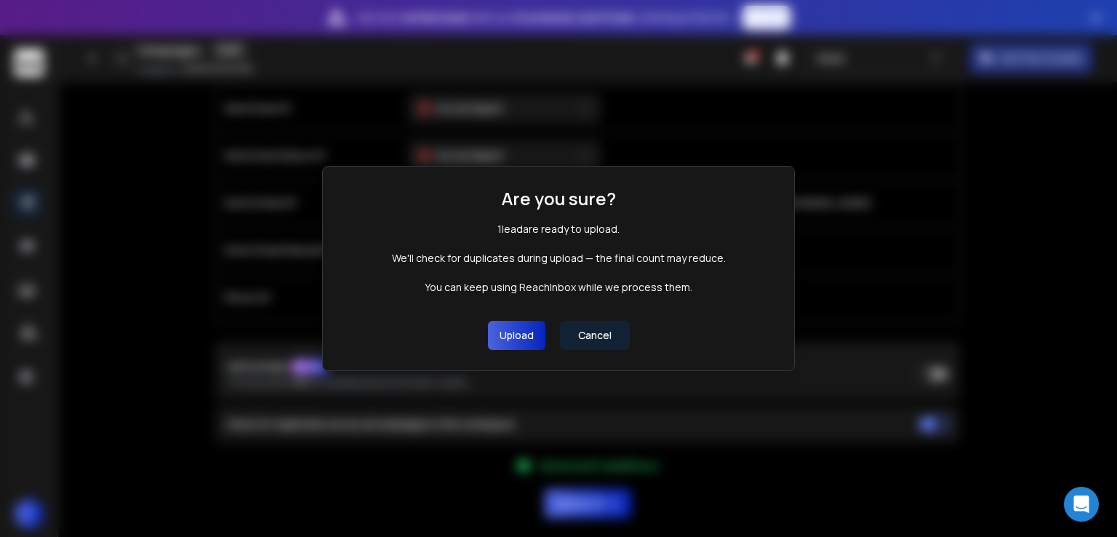
click at [530, 337] on button "Upload" at bounding box center [516, 335] width 57 height 29
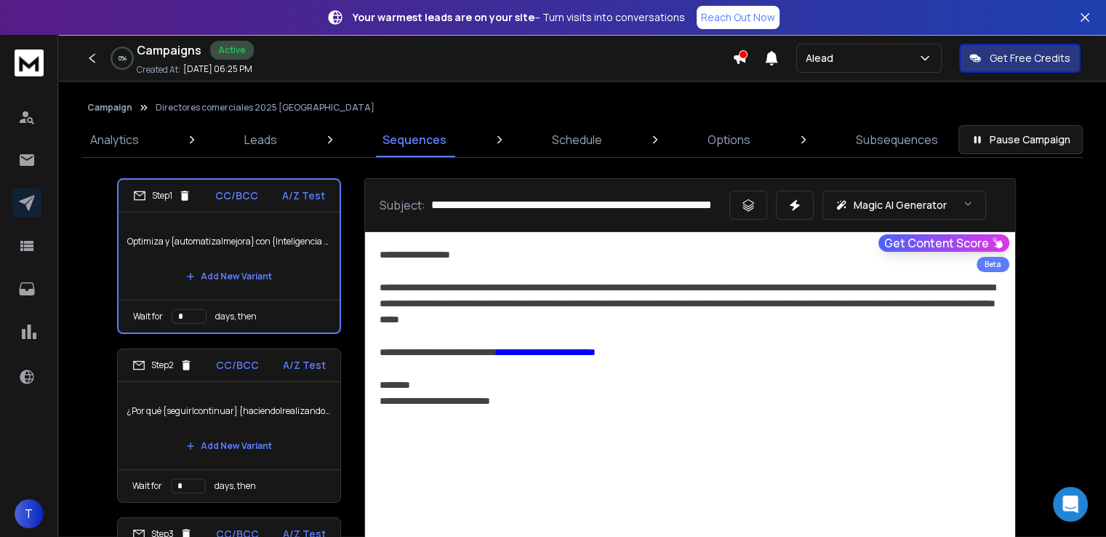
click at [287, 137] on div "Analytics Leads Sequences Schedule Options Subsequences" at bounding box center [513, 139] width 865 height 35
click at [273, 142] on p "Leads" at bounding box center [260, 139] width 33 height 17
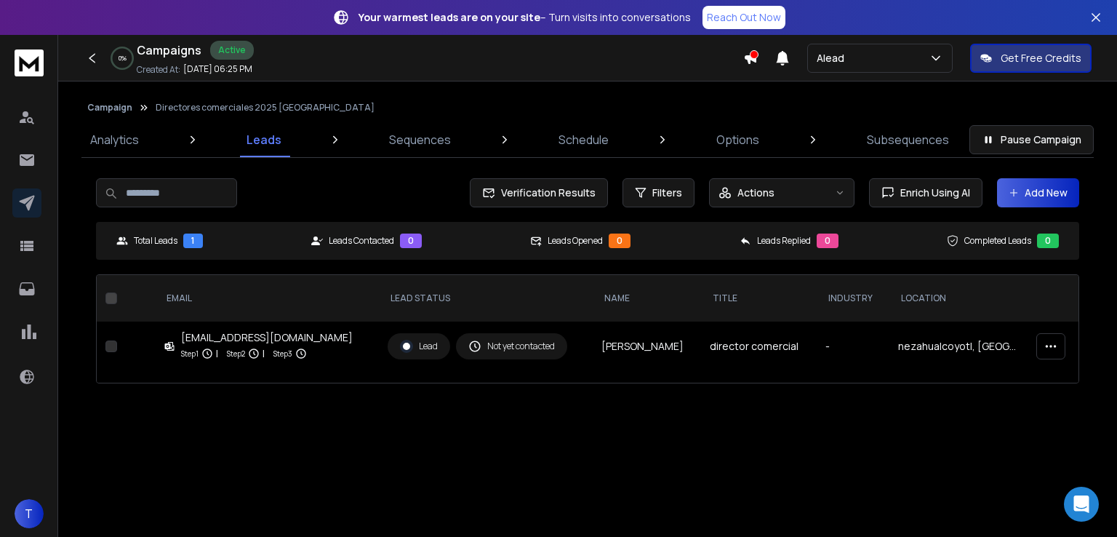
click at [1050, 198] on button "Add New" at bounding box center [1038, 192] width 82 height 29
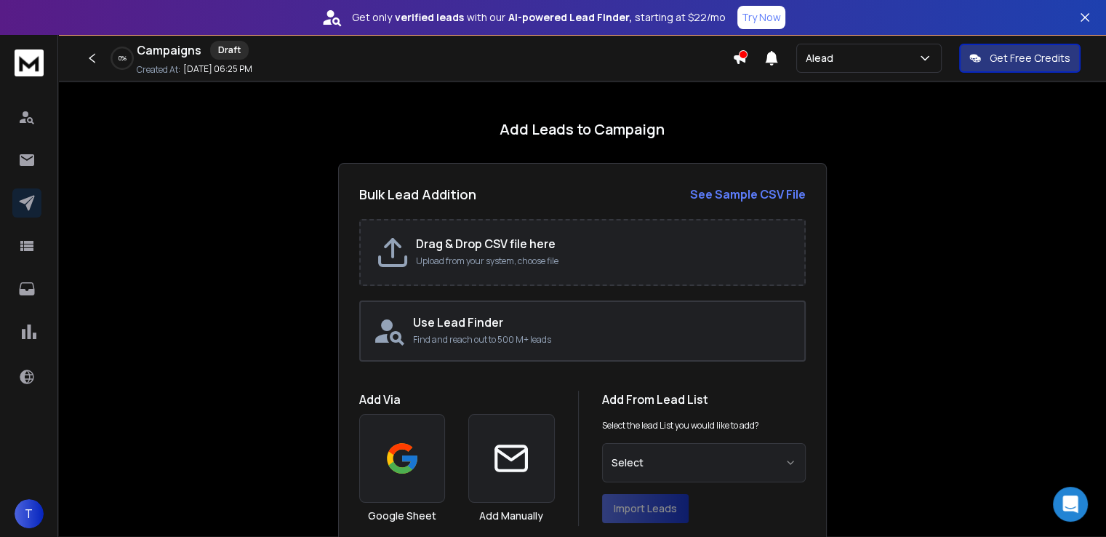
click at [502, 237] on h2 "Drag & Drop CSV file here" at bounding box center [603, 243] width 374 height 17
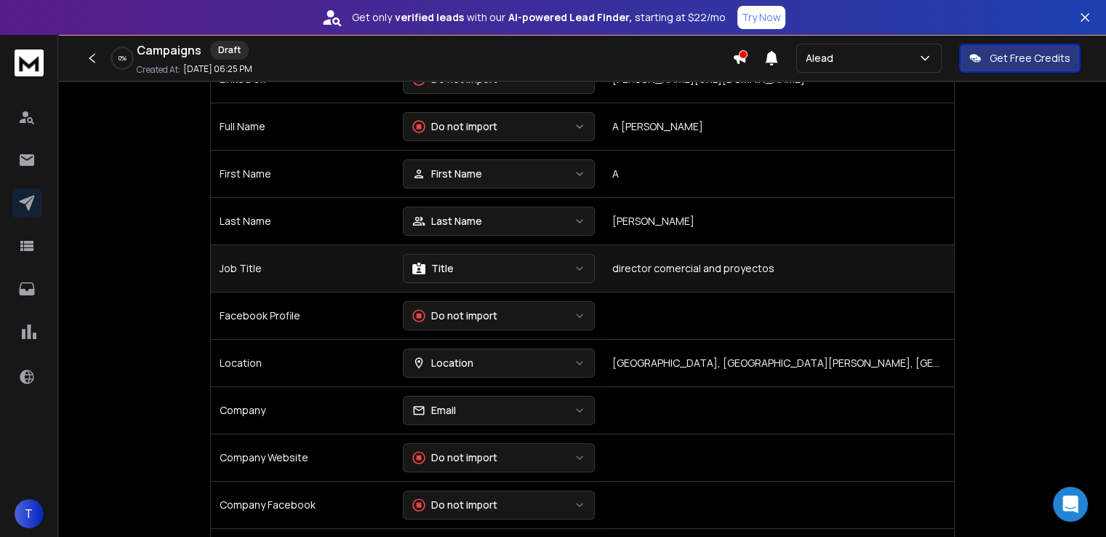
scroll to position [219, 0]
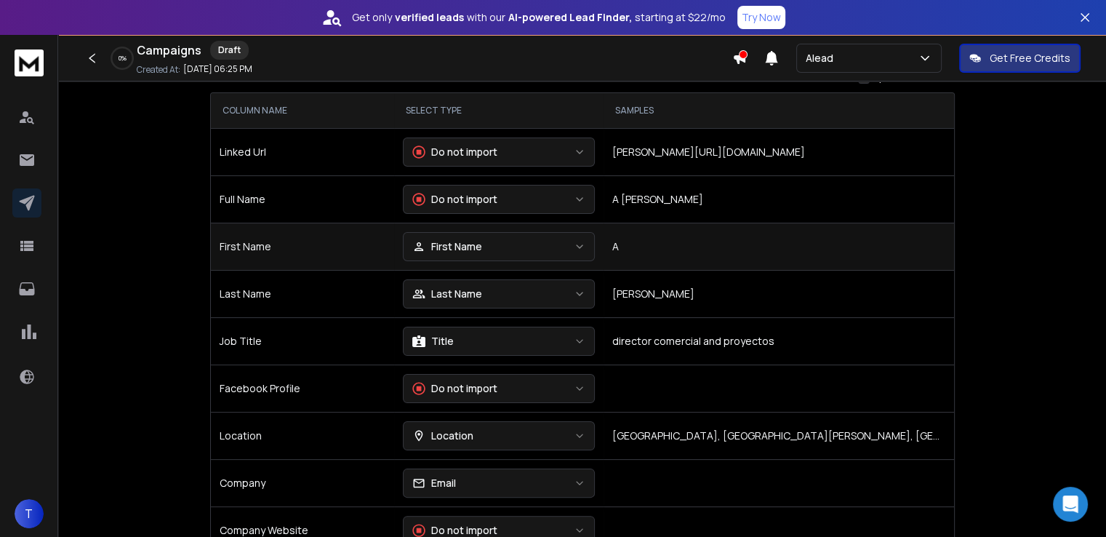
click at [527, 246] on button "First Name" at bounding box center [498, 246] width 191 height 29
click at [676, 242] on td "A" at bounding box center [778, 245] width 350 height 47
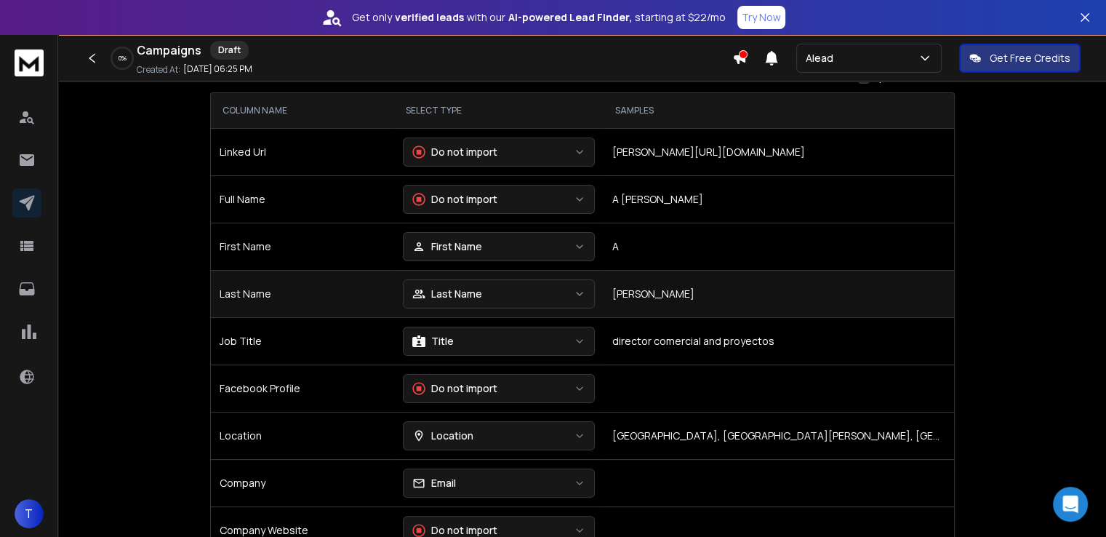
click at [494, 292] on button "Last Name" at bounding box center [498, 293] width 191 height 29
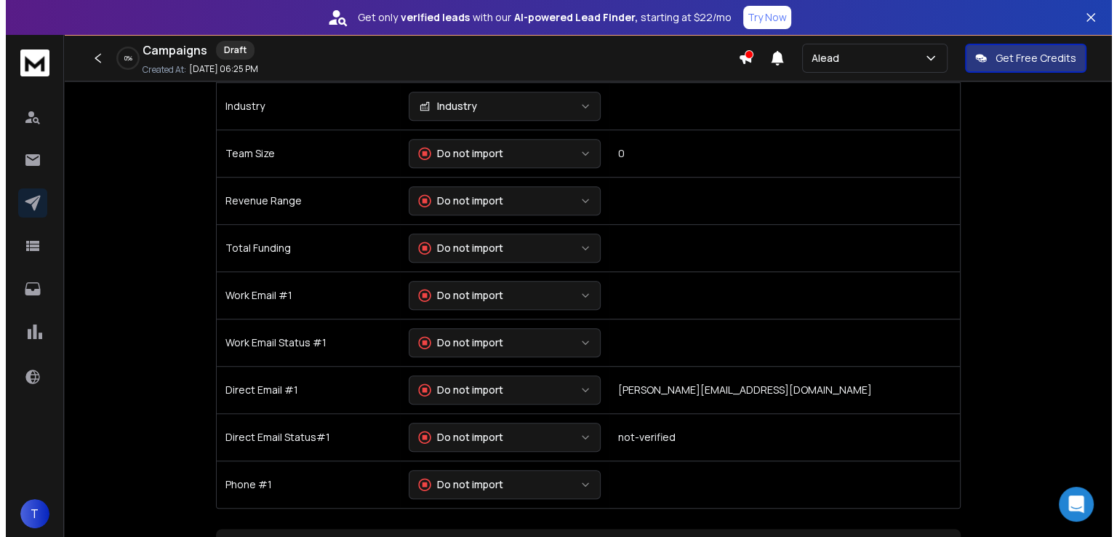
scroll to position [946, 0]
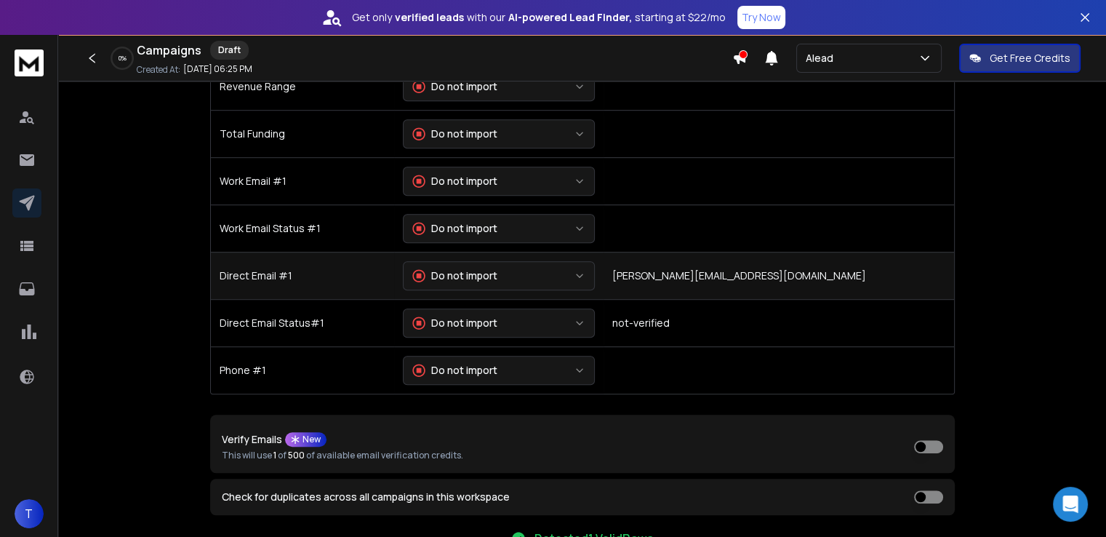
click at [541, 273] on button "Do not import" at bounding box center [498, 275] width 191 height 29
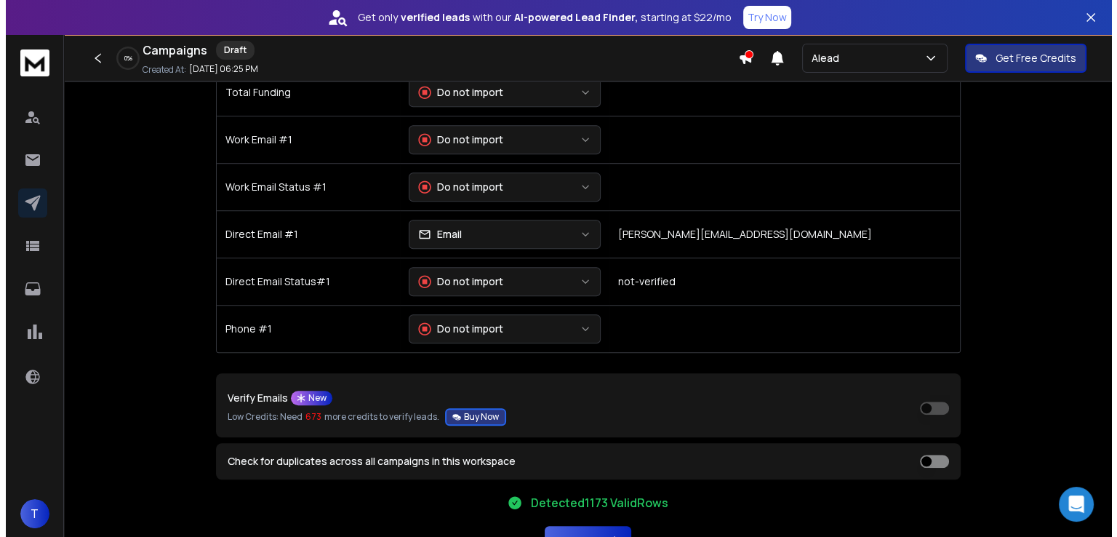
scroll to position [1024, 0]
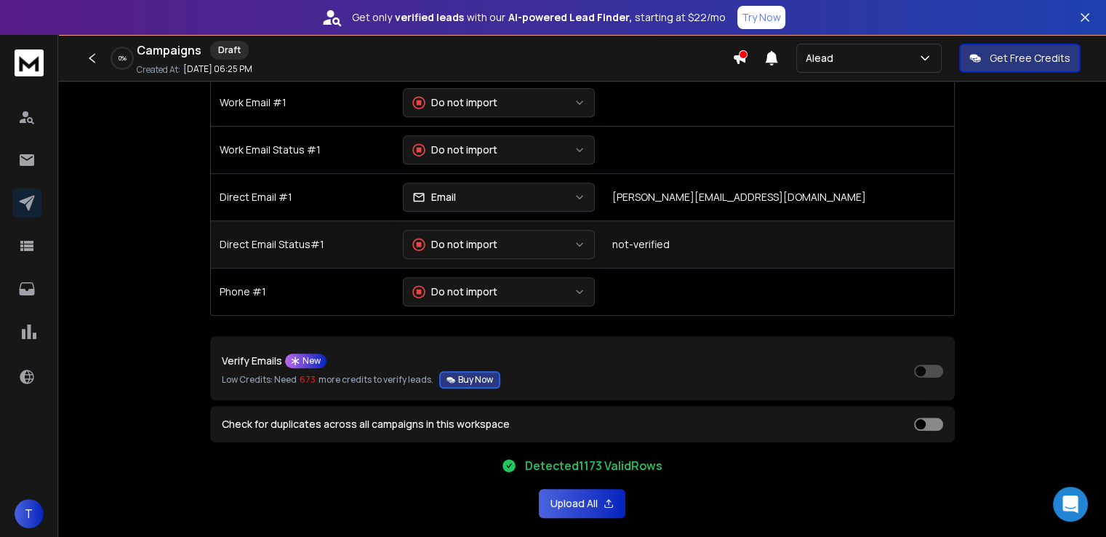
click at [547, 242] on button "Do not import" at bounding box center [498, 244] width 191 height 29
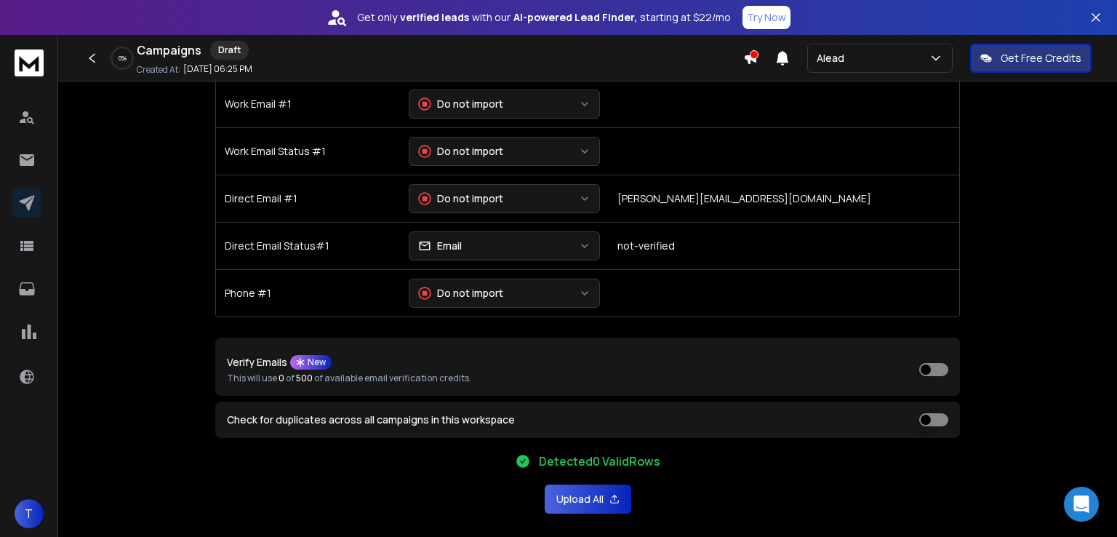
scroll to position [1019, 0]
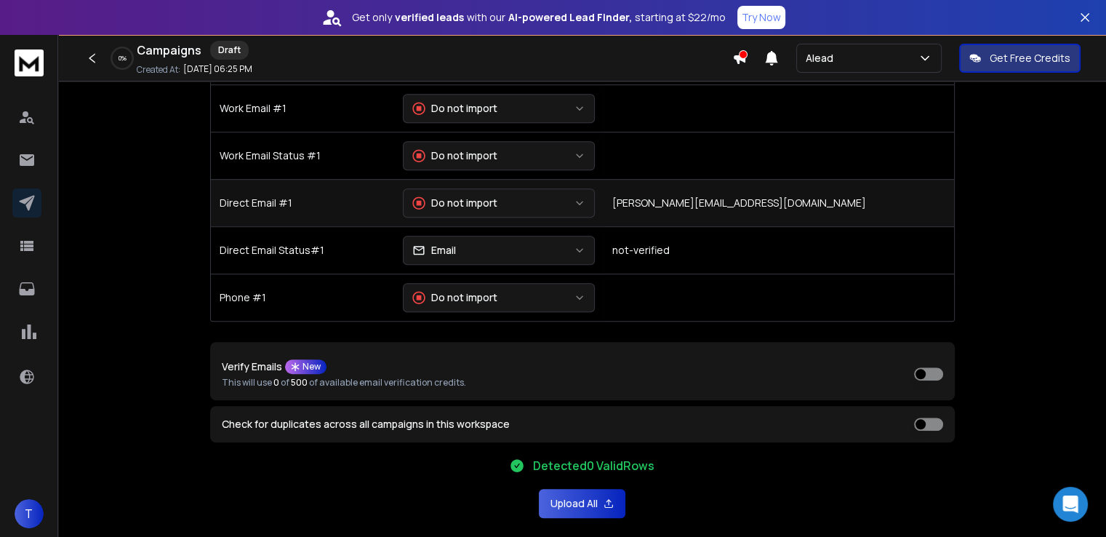
click at [497, 198] on button "Do not import" at bounding box center [498, 202] width 191 height 29
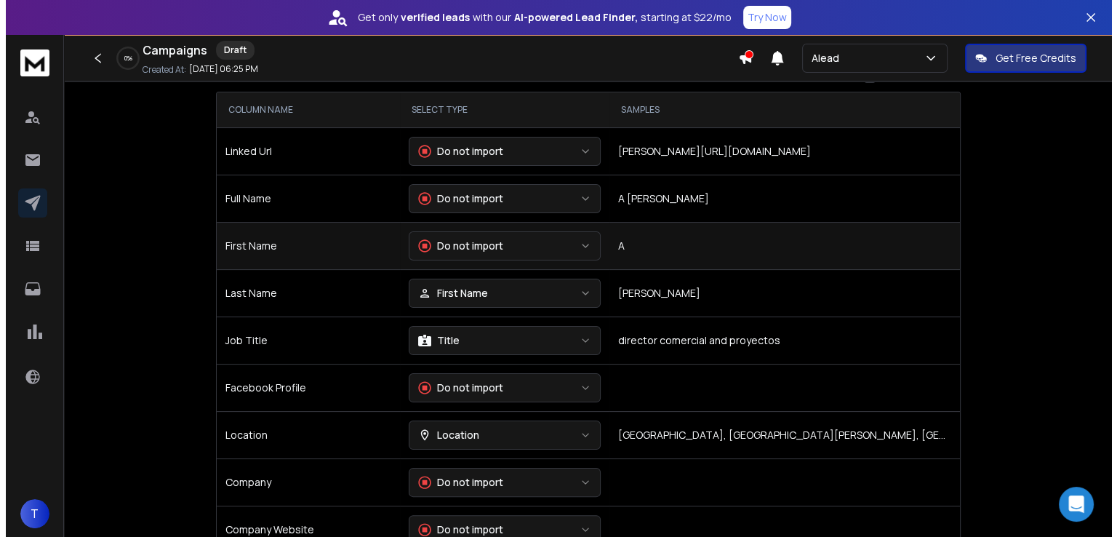
scroll to position [219, 0]
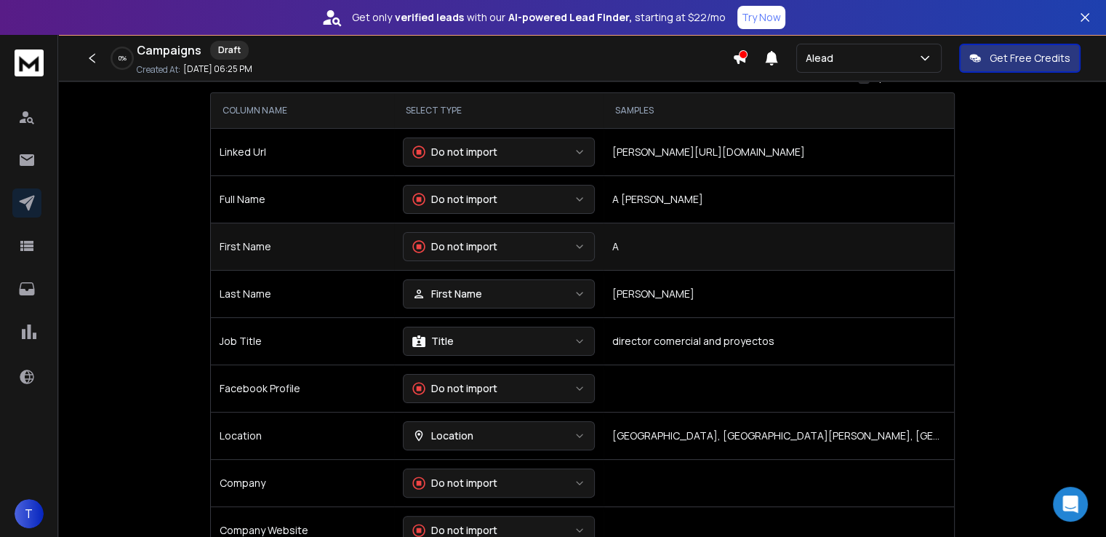
click at [534, 254] on button "Do not import" at bounding box center [498, 246] width 191 height 29
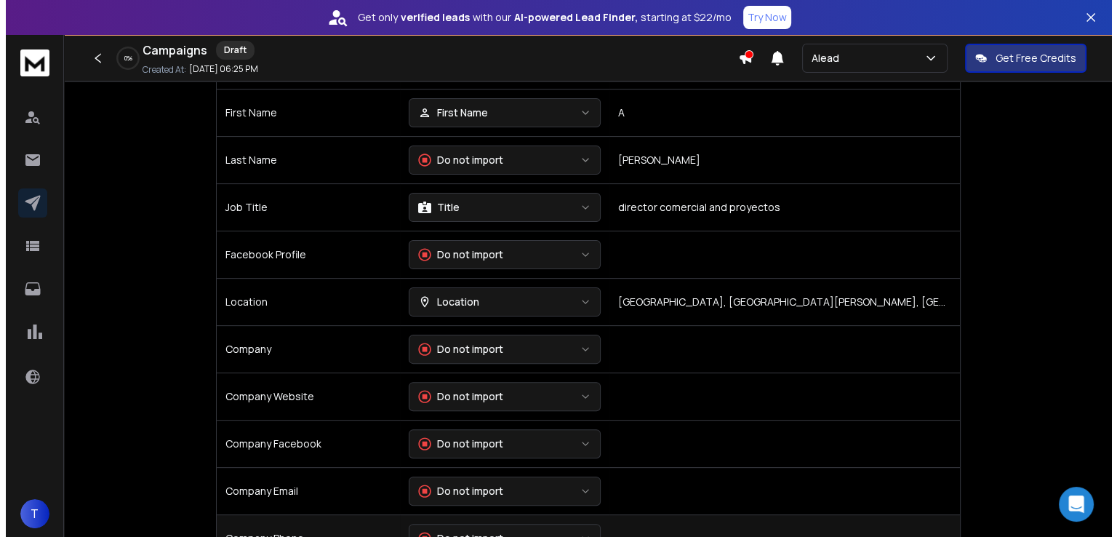
scroll to position [225, 0]
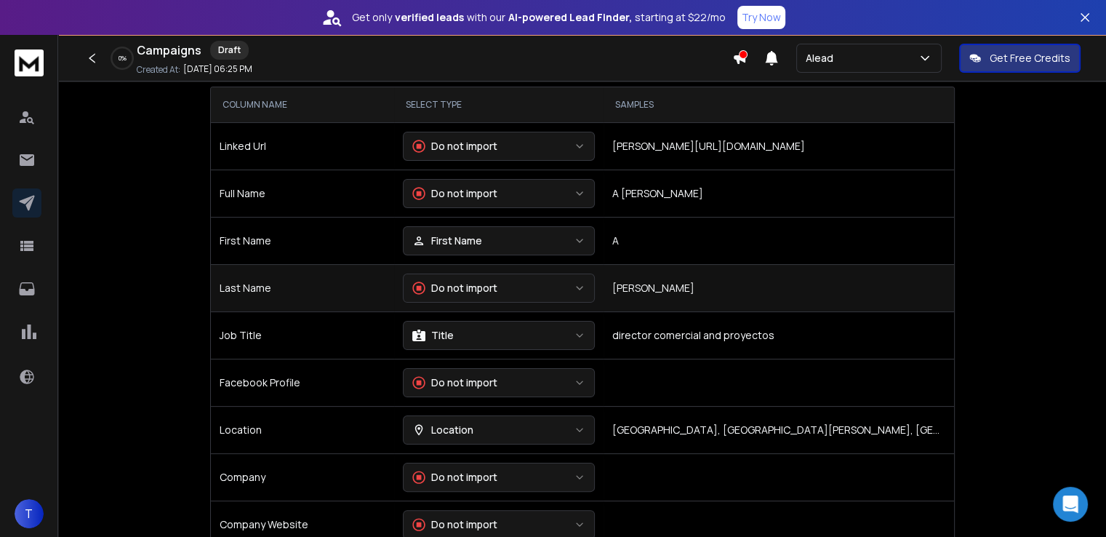
click at [486, 281] on div "Do not import" at bounding box center [454, 288] width 85 height 15
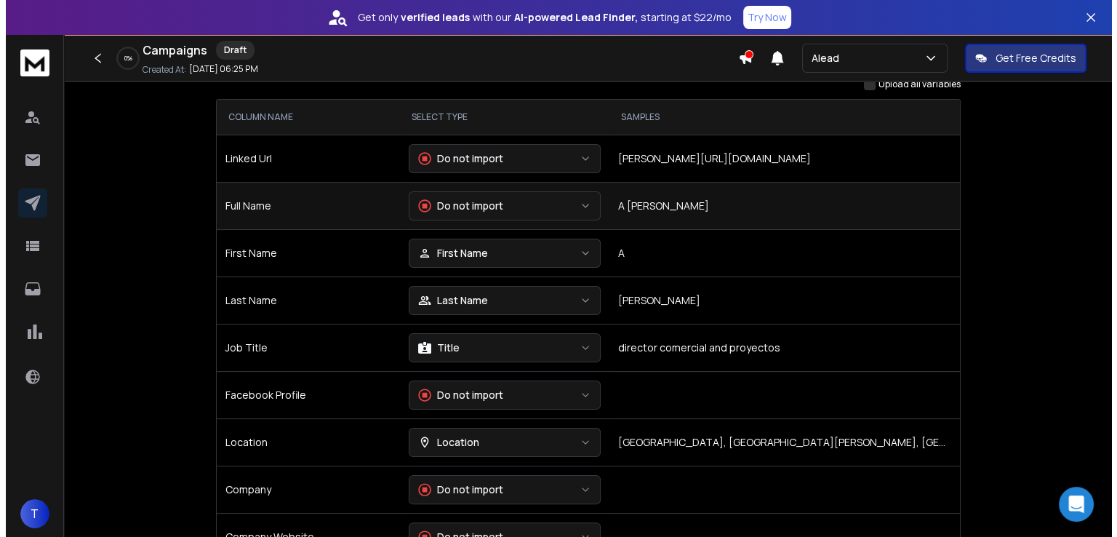
scroll to position [152, 0]
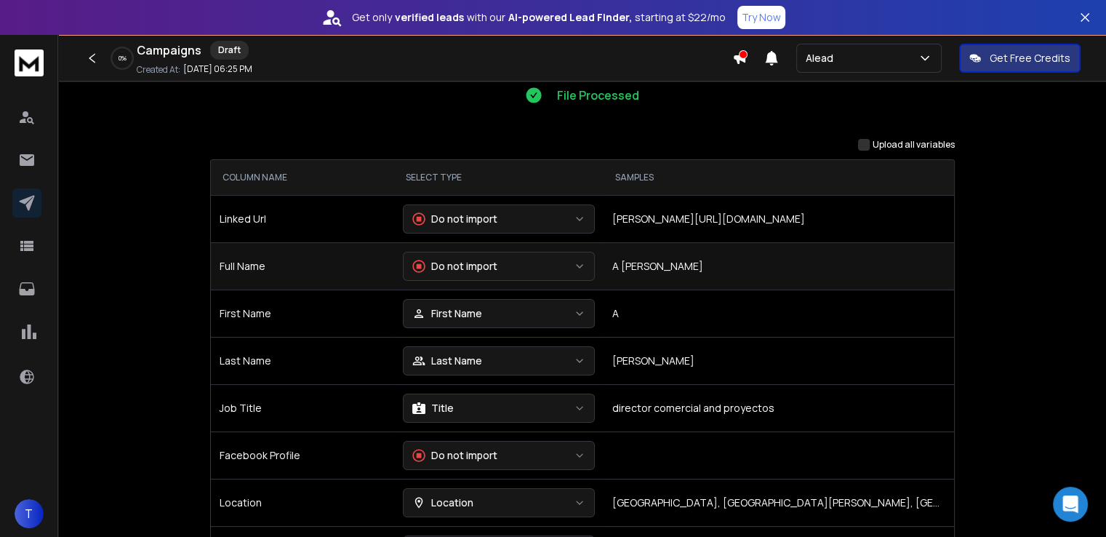
click at [528, 267] on button "Do not import" at bounding box center [498, 266] width 191 height 29
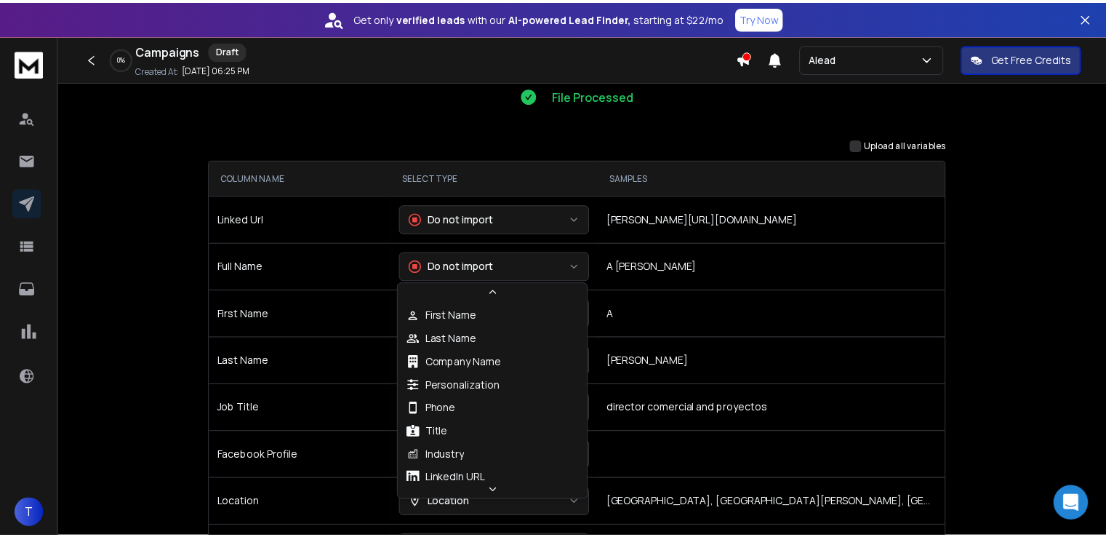
scroll to position [0, 0]
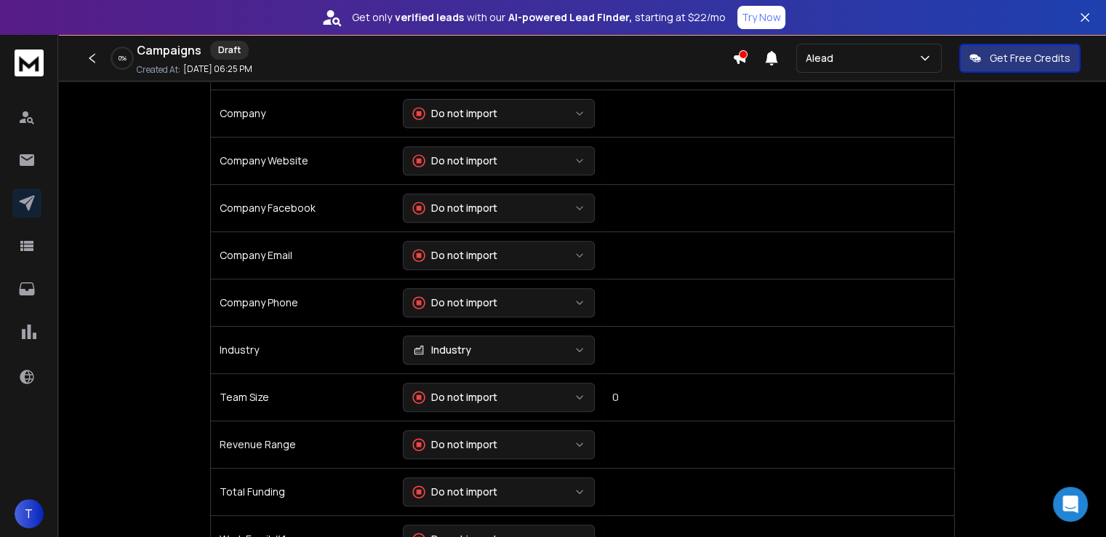
scroll to position [1024, 0]
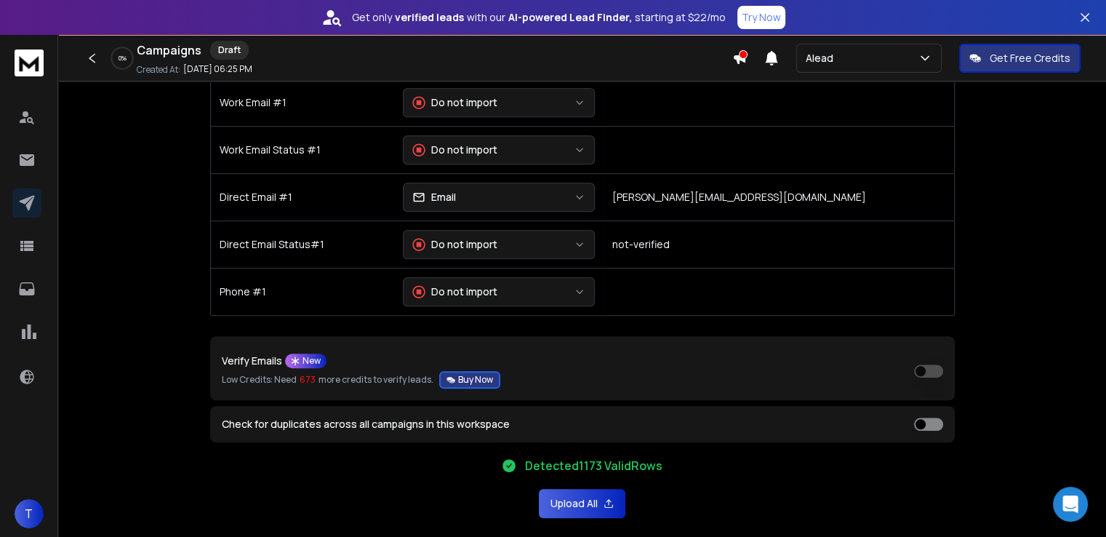
click at [584, 507] on button "Upload All" at bounding box center [582, 503] width 87 height 29
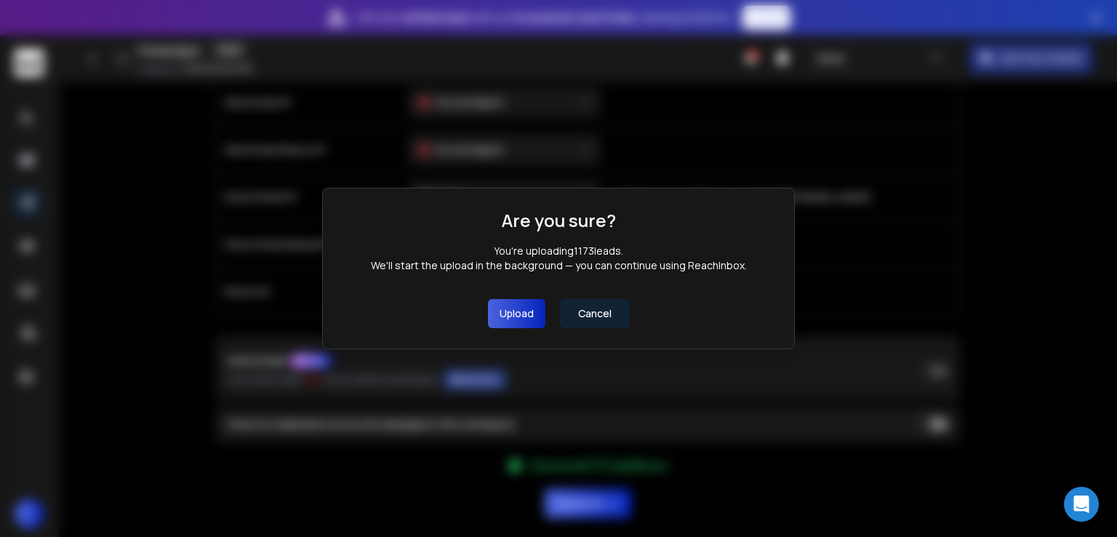
click at [520, 310] on button "Upload" at bounding box center [516, 313] width 57 height 29
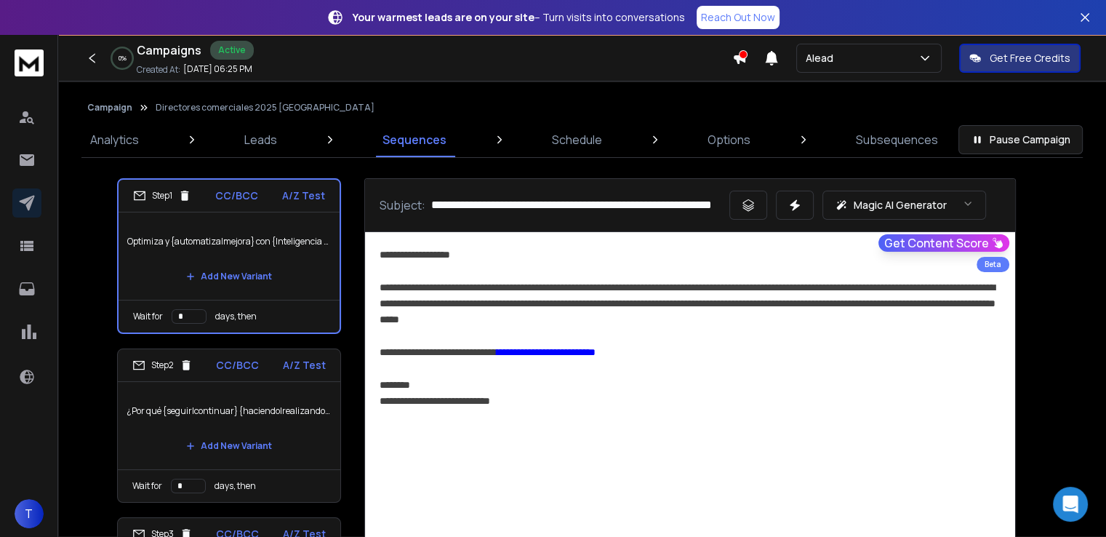
click at [1083, 12] on icon at bounding box center [1084, 17] width 13 height 13
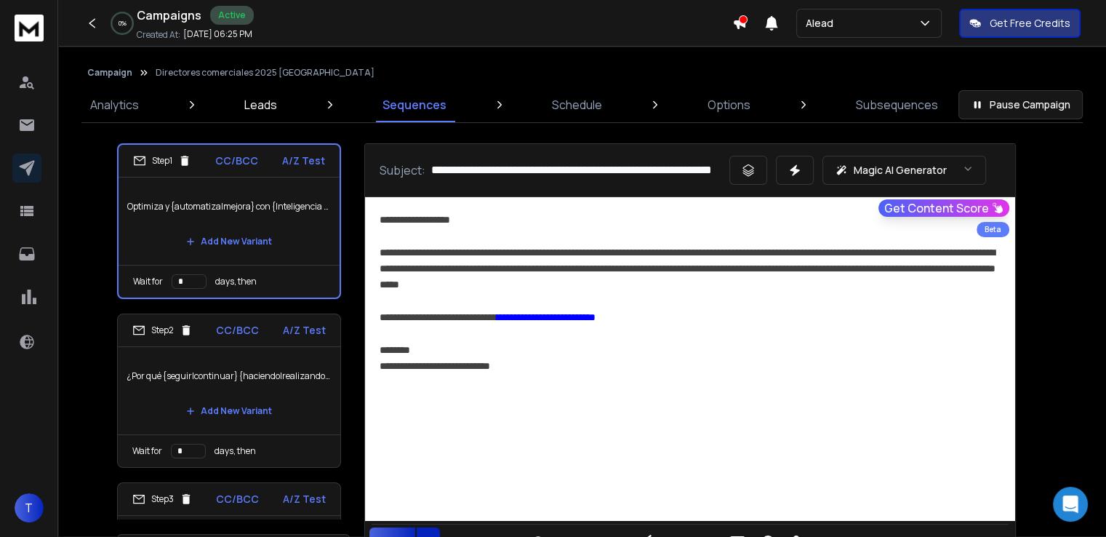
click at [262, 111] on p "Leads" at bounding box center [260, 104] width 33 height 17
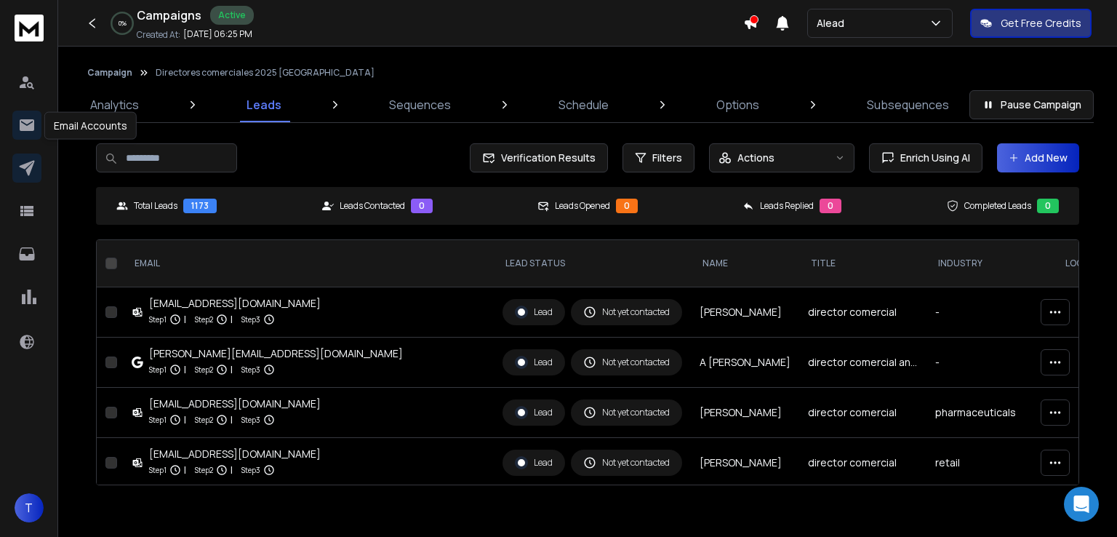
click at [15, 127] on link at bounding box center [26, 125] width 29 height 29
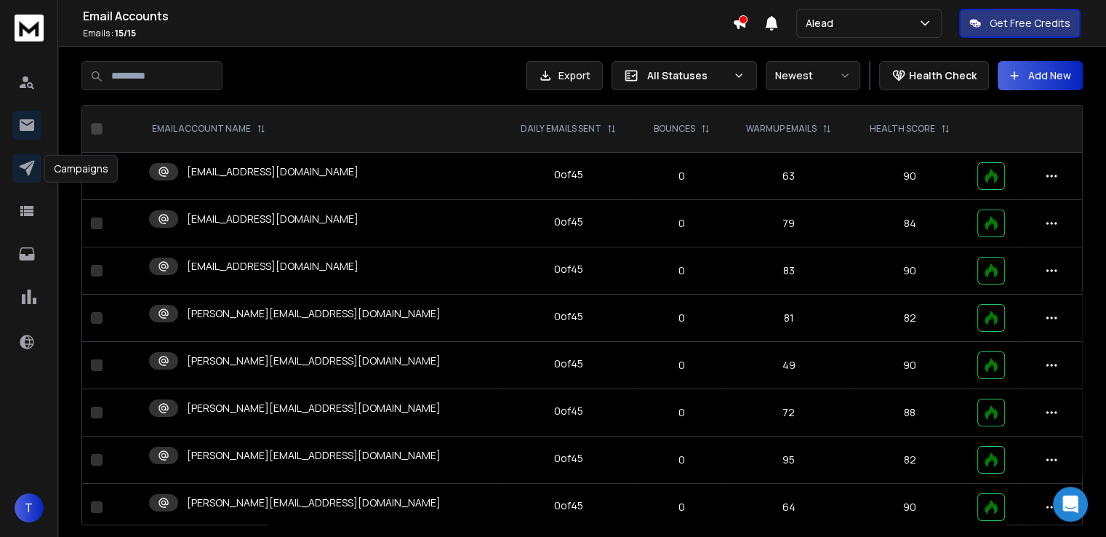
click at [31, 171] on icon at bounding box center [26, 167] width 17 height 17
